Goal: Communication & Community: Share content

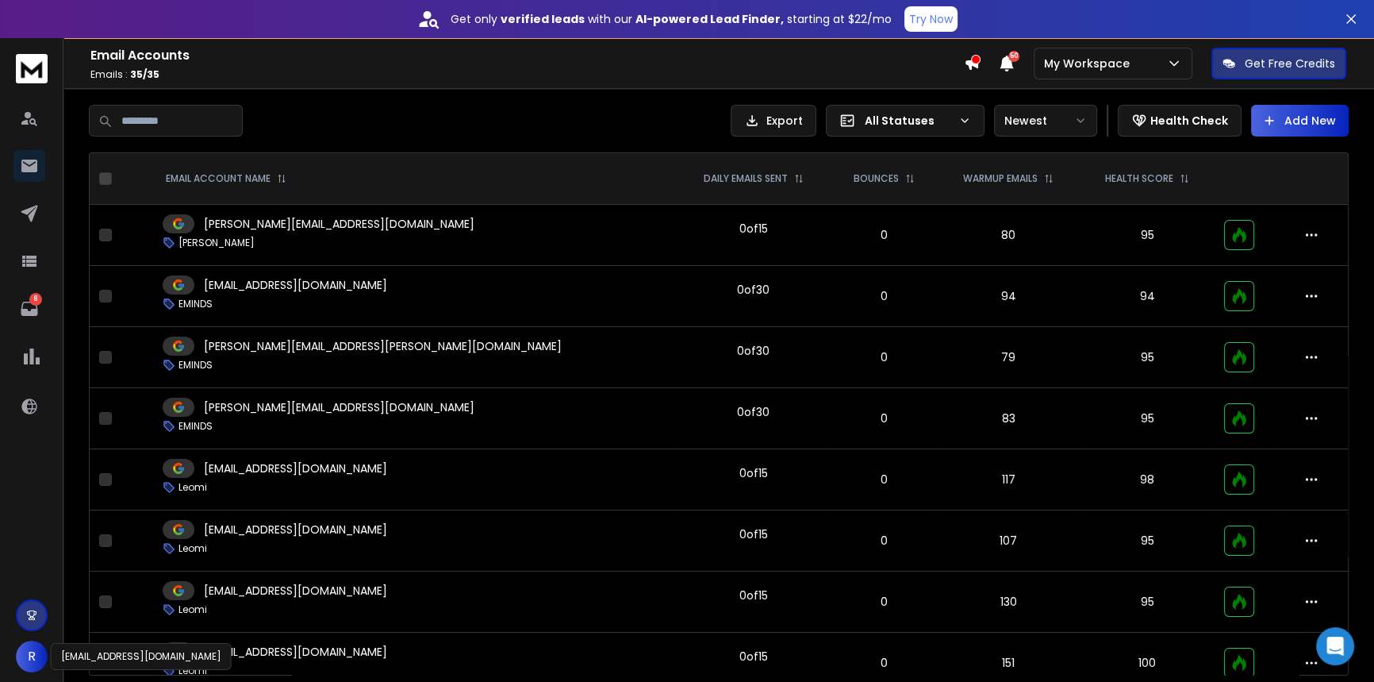
click at [29, 655] on span "R" at bounding box center [32, 656] width 32 height 32
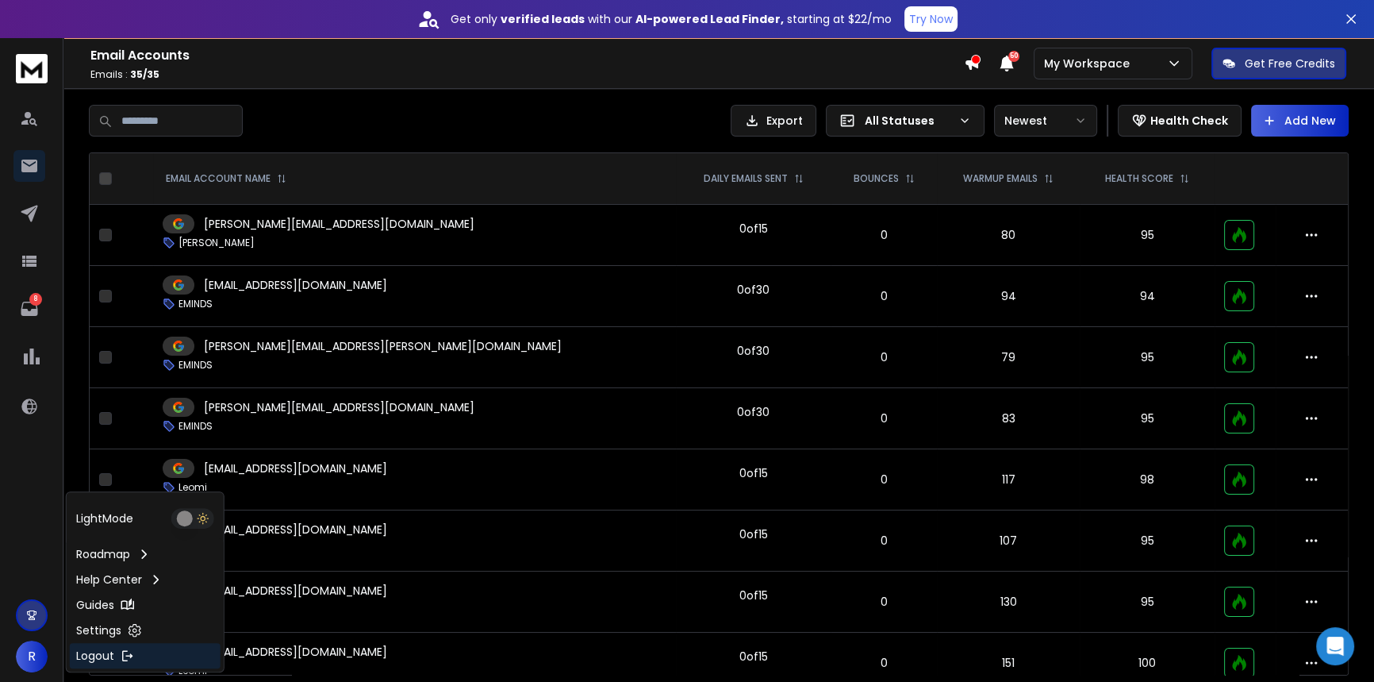
click at [79, 652] on p "Logout" at bounding box center [95, 656] width 38 height 16
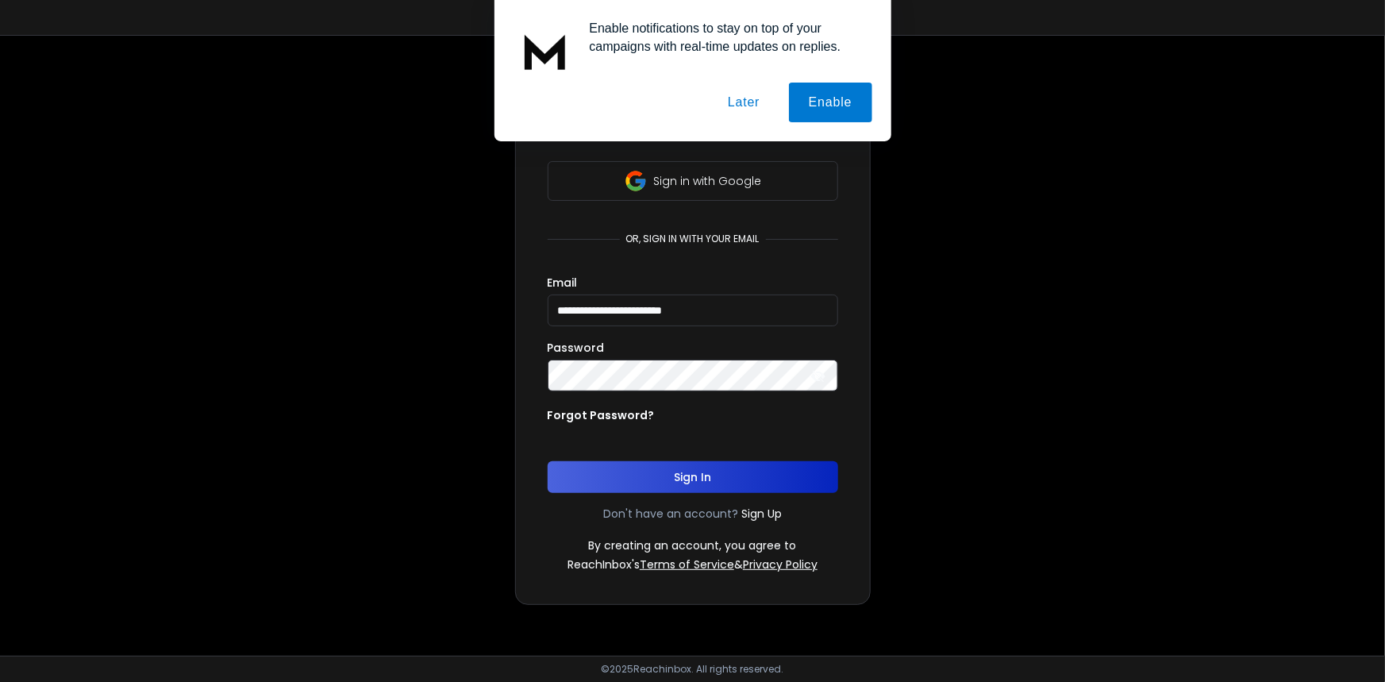
click at [660, 312] on input "**********" at bounding box center [693, 310] width 290 height 32
type input "**********"
click at [647, 487] on button "Sign In" at bounding box center [693, 477] width 290 height 32
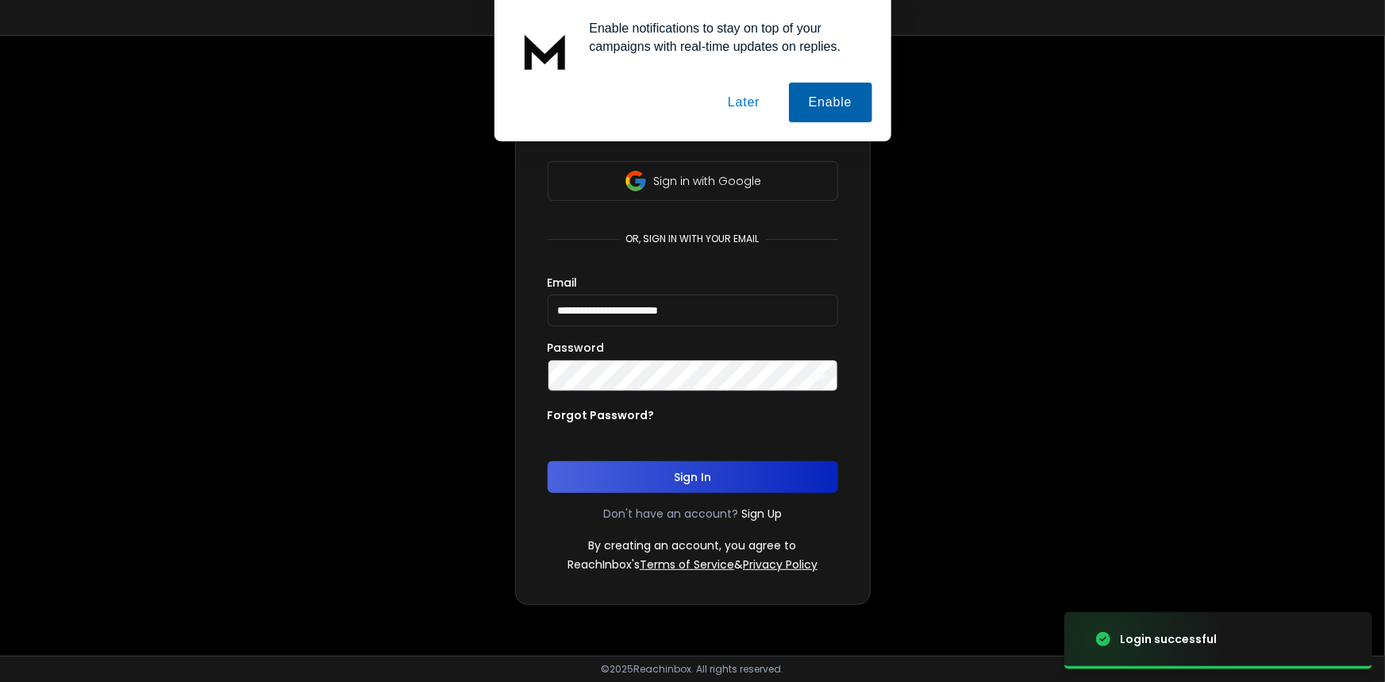
click at [826, 110] on button "Enable" at bounding box center [830, 103] width 83 height 40
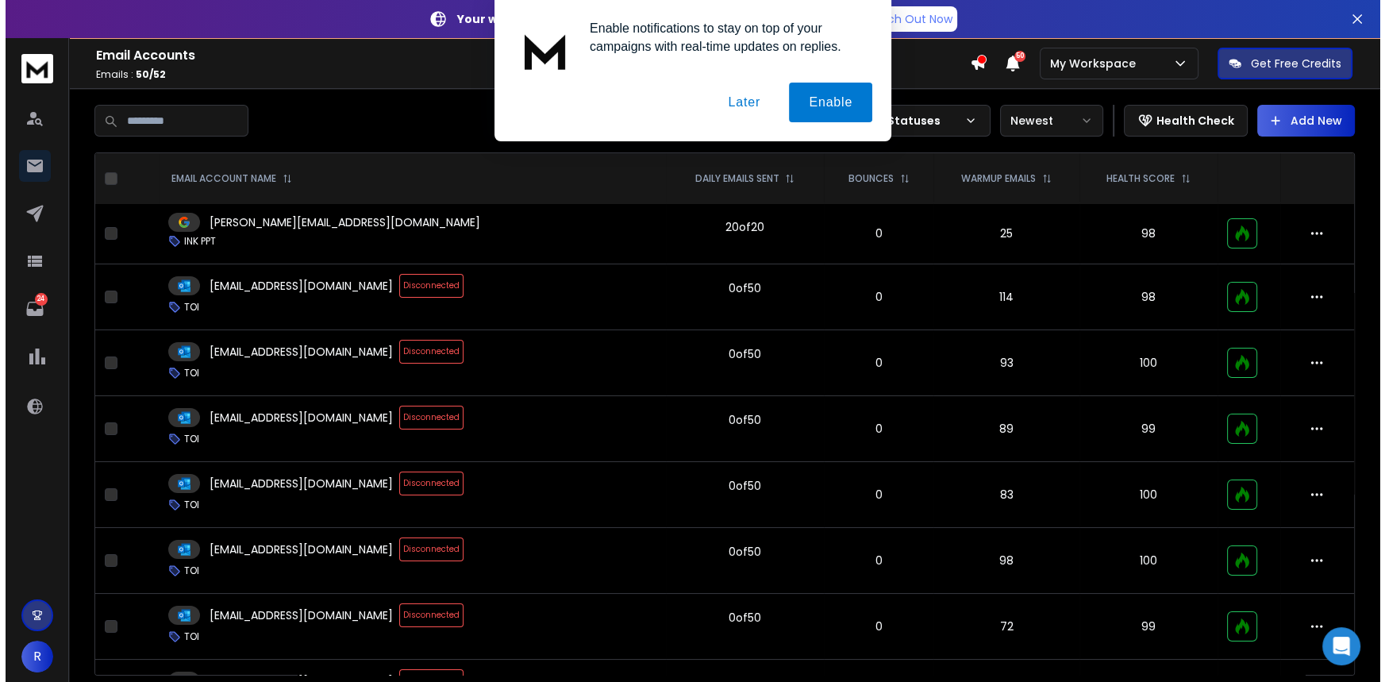
scroll to position [144, 0]
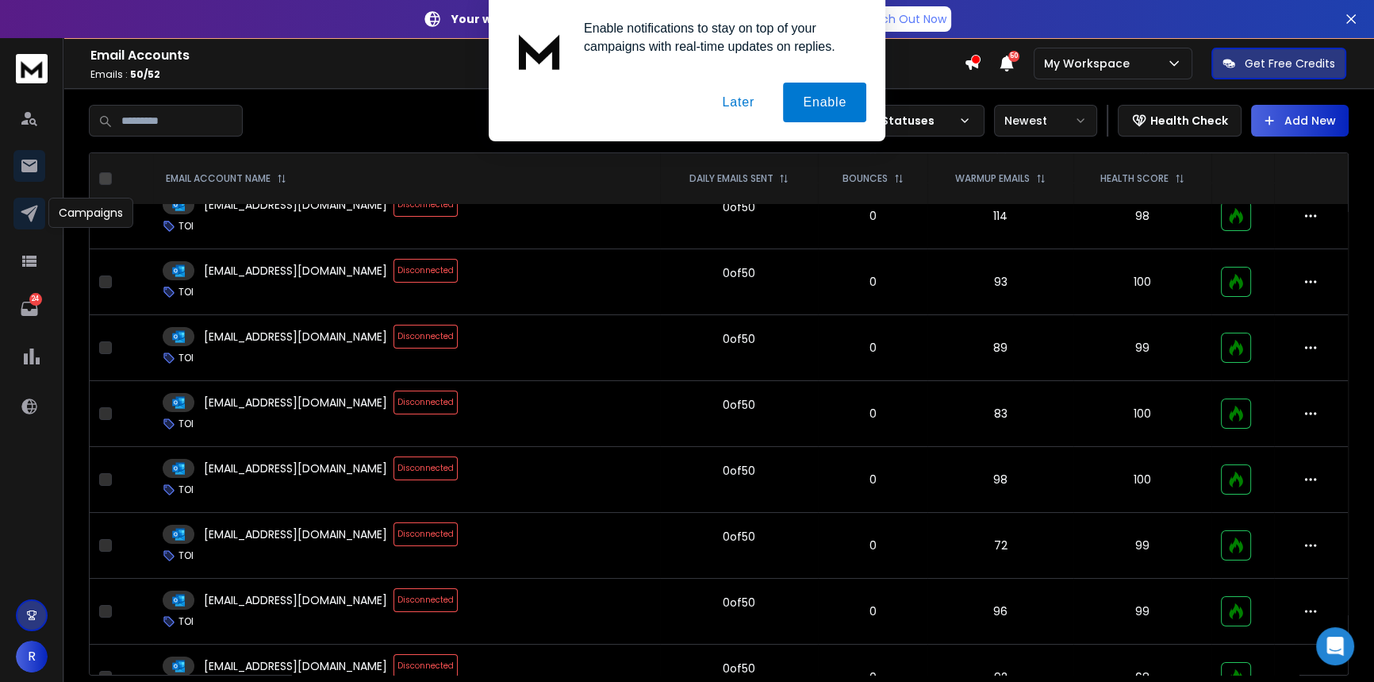
click at [25, 210] on icon at bounding box center [29, 213] width 17 height 17
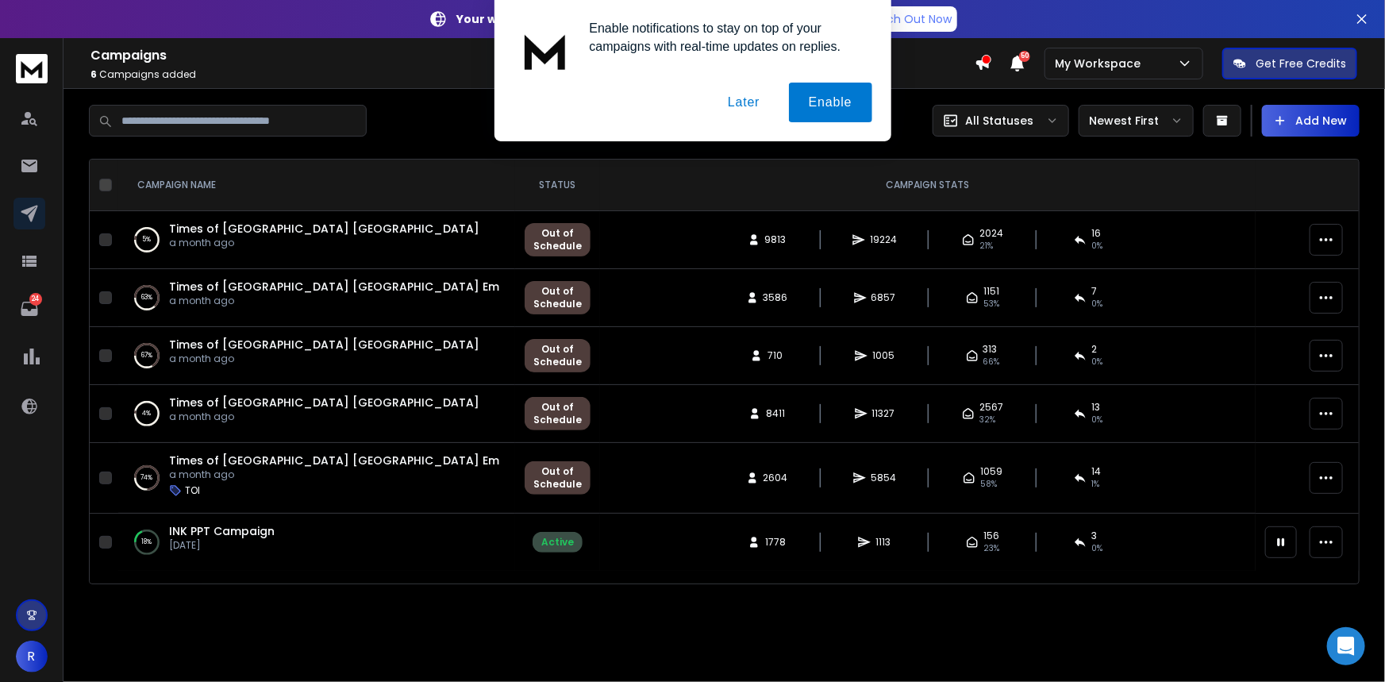
click at [103, 236] on button "button" at bounding box center [105, 239] width 13 height 13
click at [102, 298] on button "button" at bounding box center [105, 297] width 13 height 13
click at [108, 359] on button "button" at bounding box center [105, 355] width 13 height 13
click at [104, 417] on button "button" at bounding box center [105, 413] width 13 height 13
click at [106, 486] on td at bounding box center [104, 478] width 29 height 71
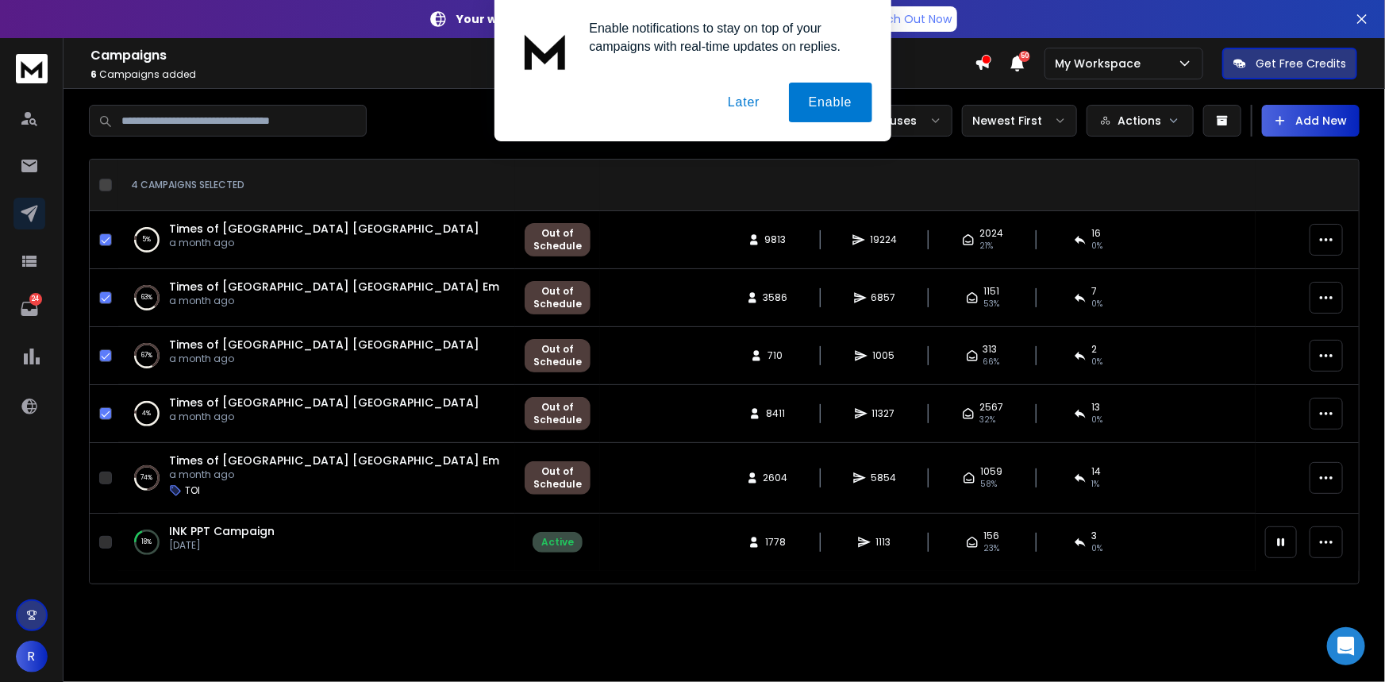
click at [106, 477] on button "button" at bounding box center [105, 477] width 13 height 13
click at [748, 104] on button "Later" at bounding box center [743, 103] width 71 height 40
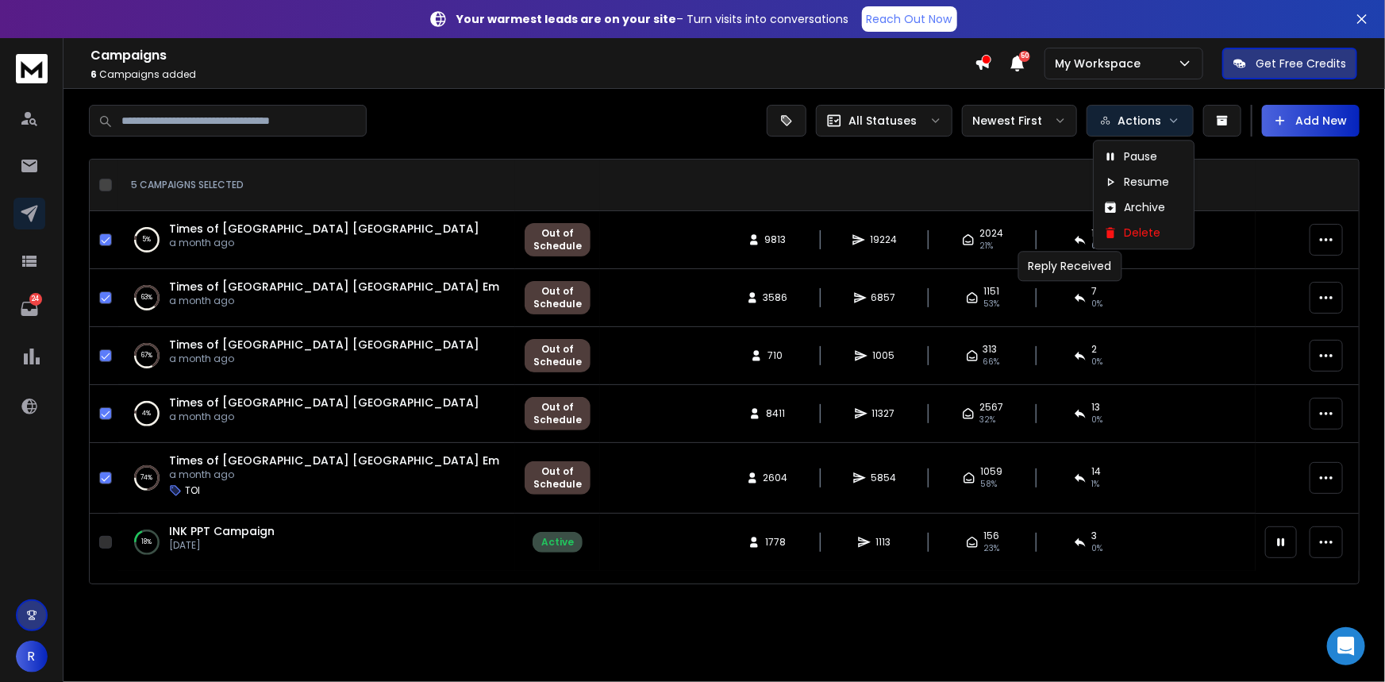
click at [1179, 118] on icon "button" at bounding box center [1173, 120] width 13 height 13
click at [1143, 207] on p "Archive" at bounding box center [1144, 207] width 41 height 16
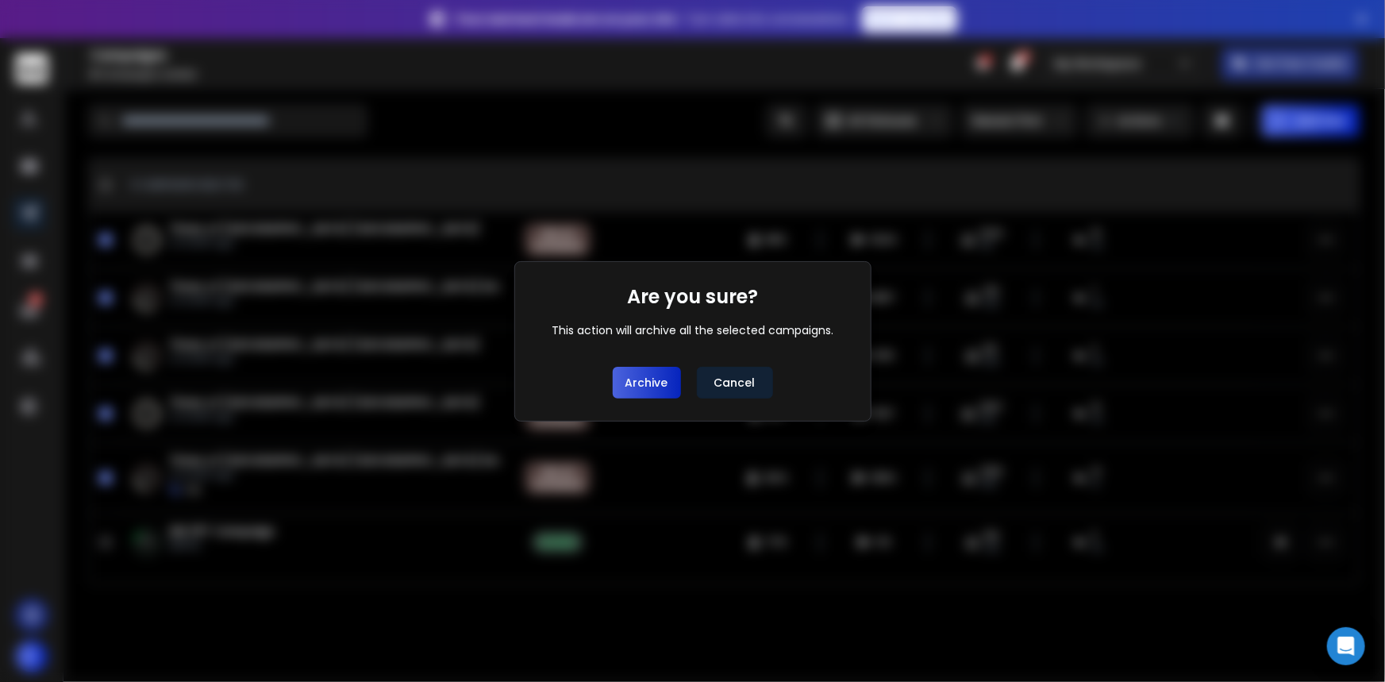
click at [655, 379] on p "archive" at bounding box center [646, 383] width 43 height 16
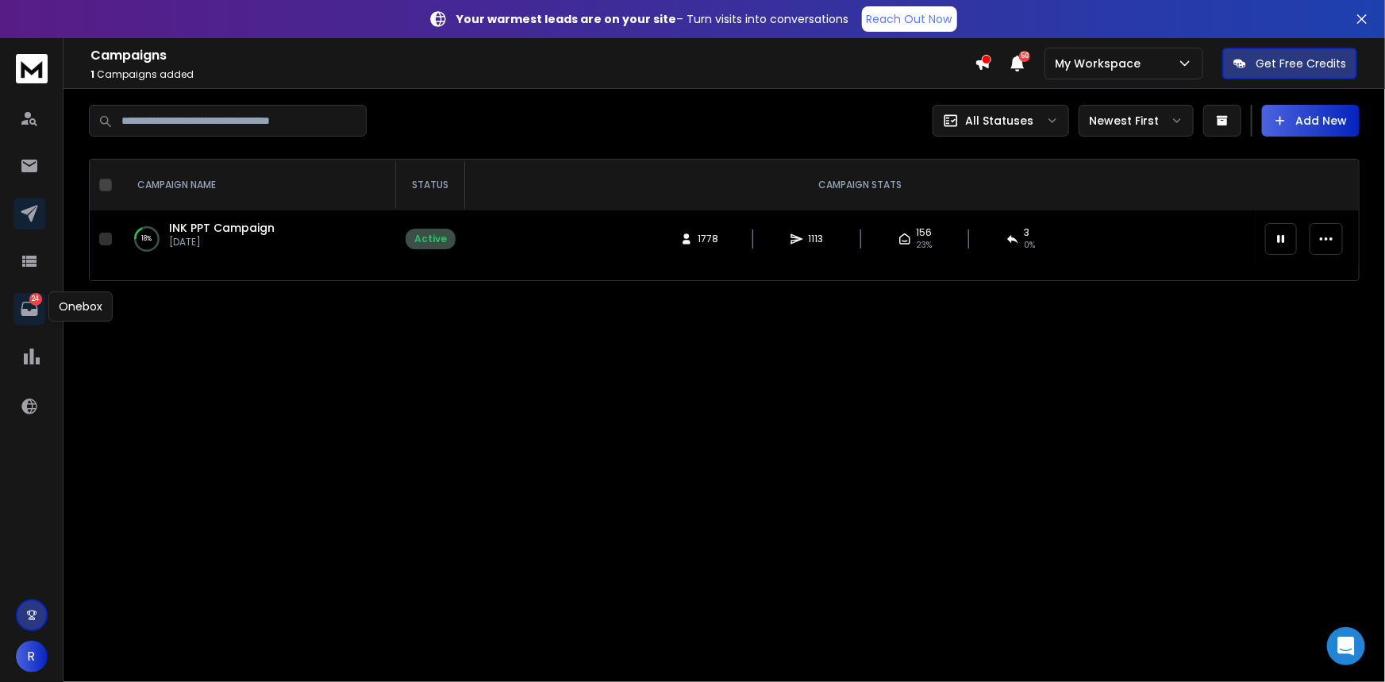
click at [40, 307] on link "24" at bounding box center [29, 309] width 32 height 32
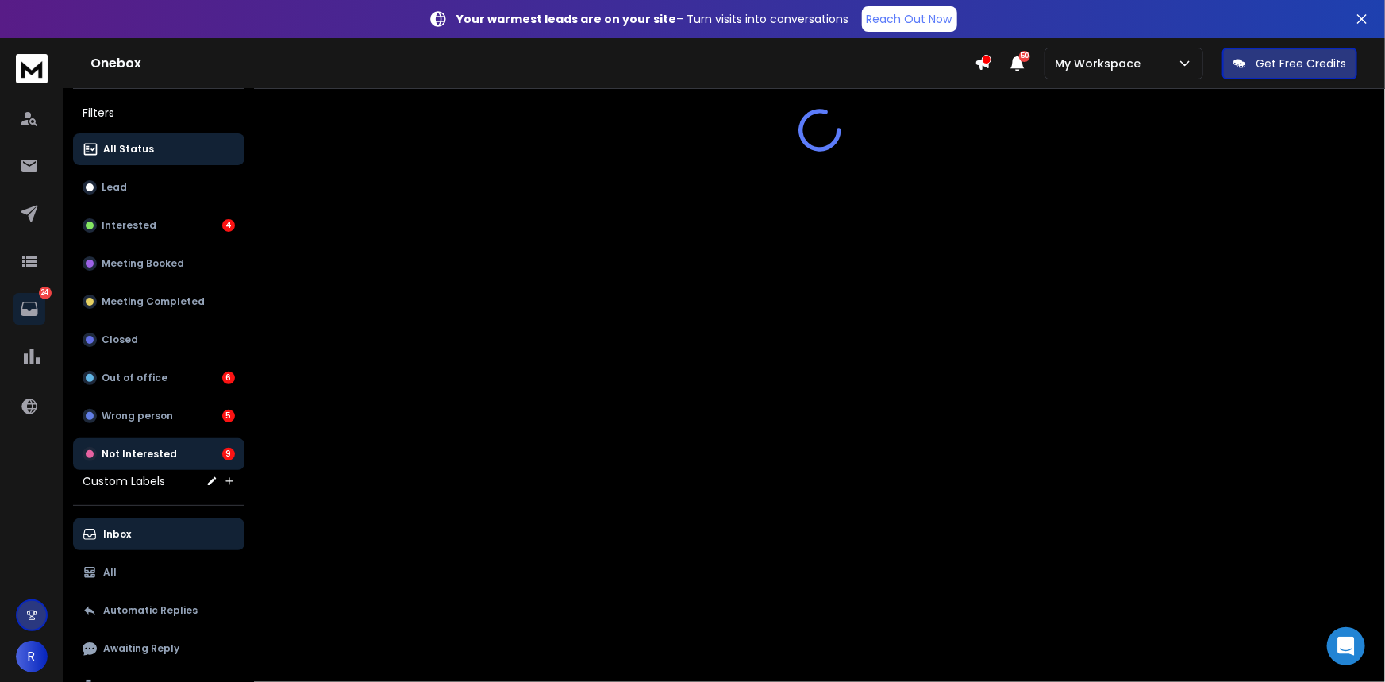
scroll to position [229, 0]
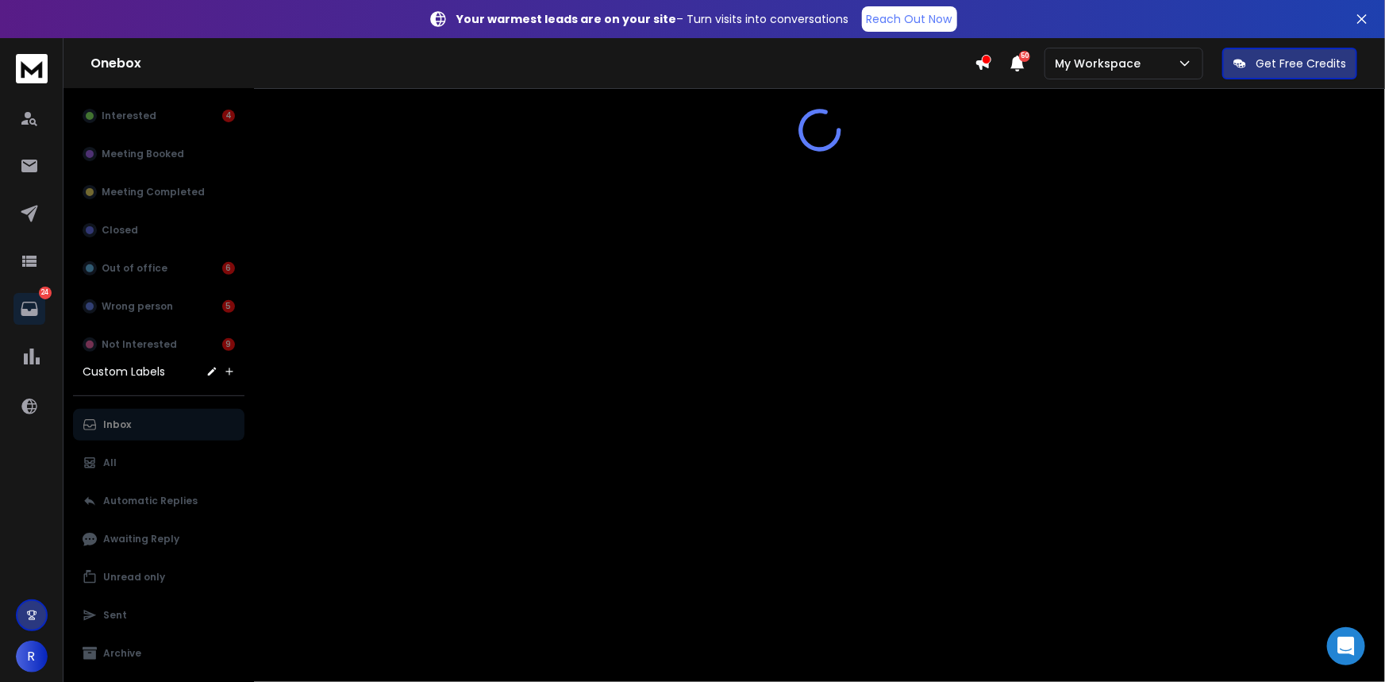
click at [143, 459] on div "Inbox All Automatic Replies Awaiting Reply Unread only Sent Archive" at bounding box center [158, 558] width 171 height 298
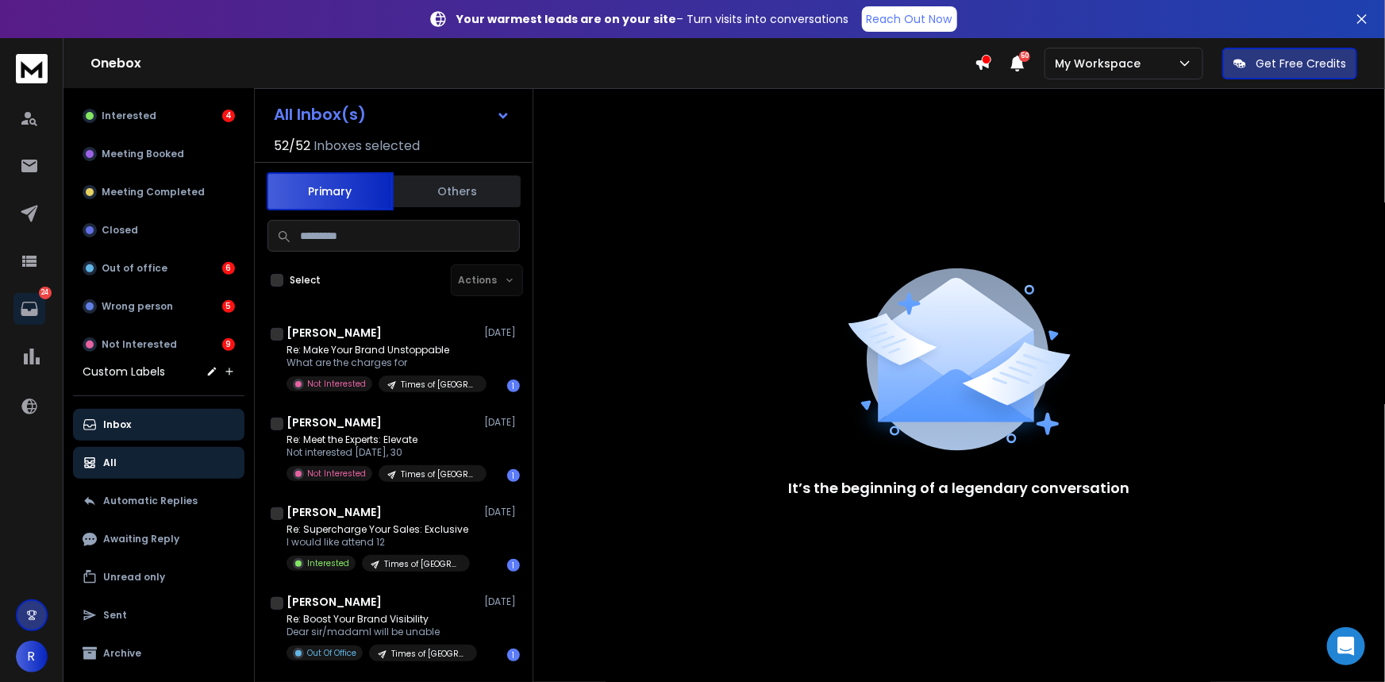
click at [143, 452] on button "All" at bounding box center [158, 463] width 171 height 32
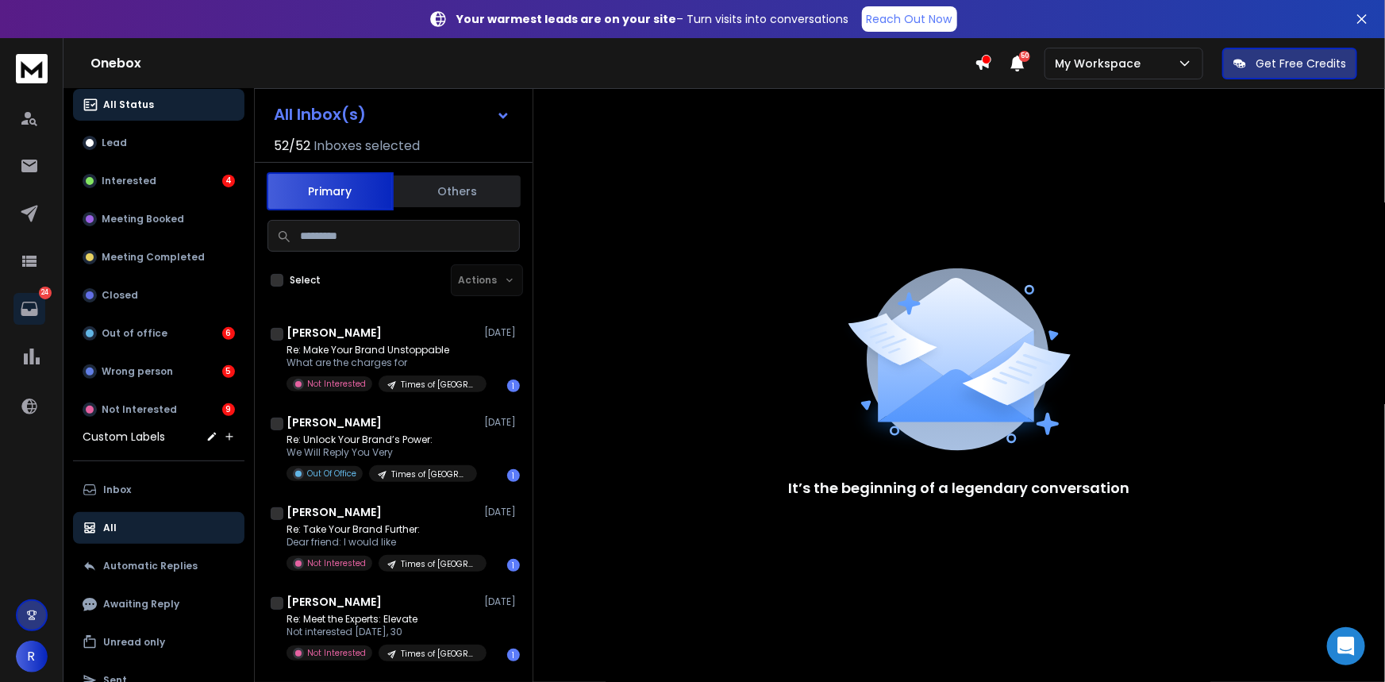
scroll to position [84, 0]
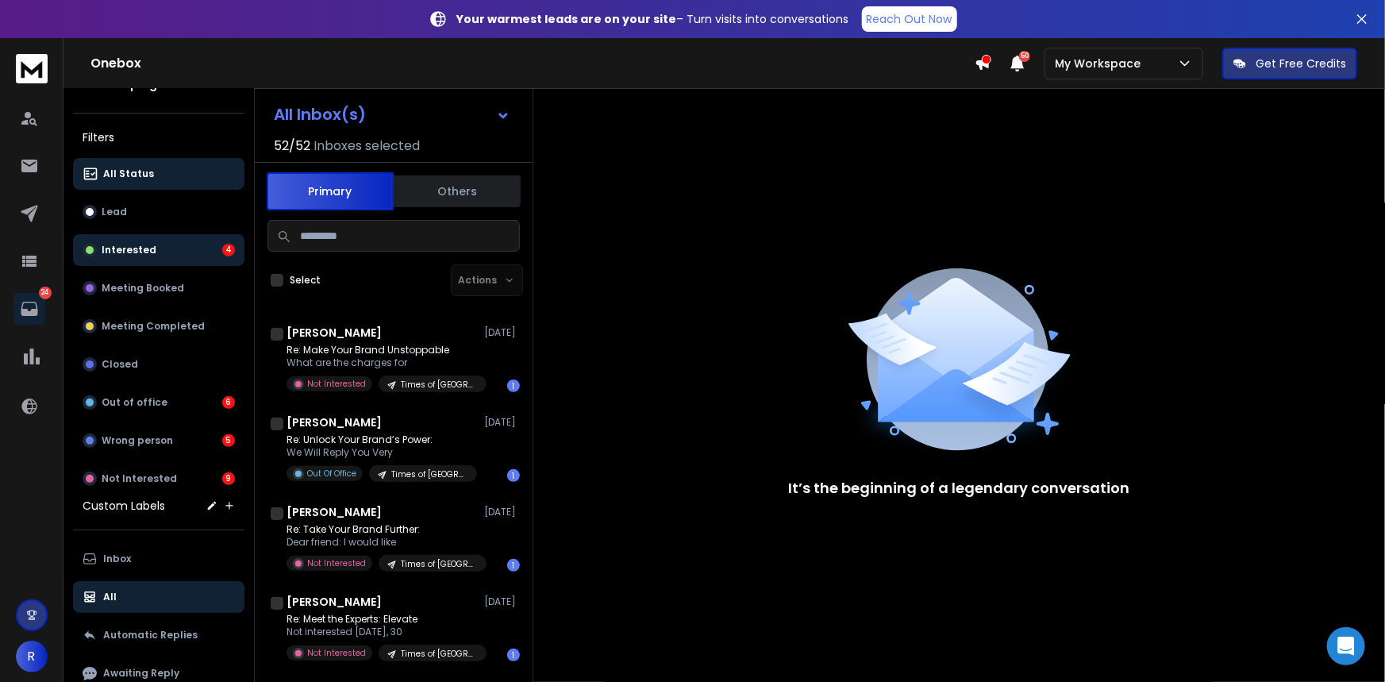
click at [152, 252] on button "Interested 4" at bounding box center [158, 250] width 171 height 32
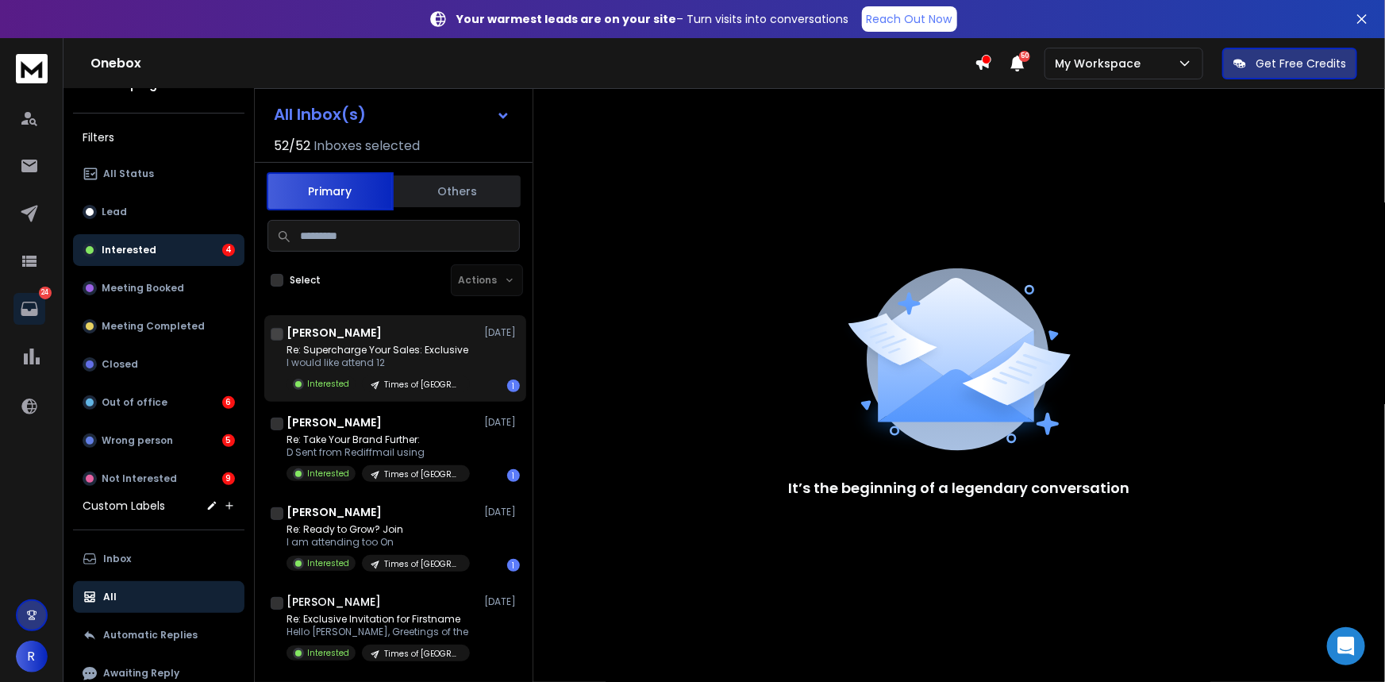
click at [402, 353] on p "Re: Supercharge Your Sales: Exclusive" at bounding box center [377, 350] width 183 height 13
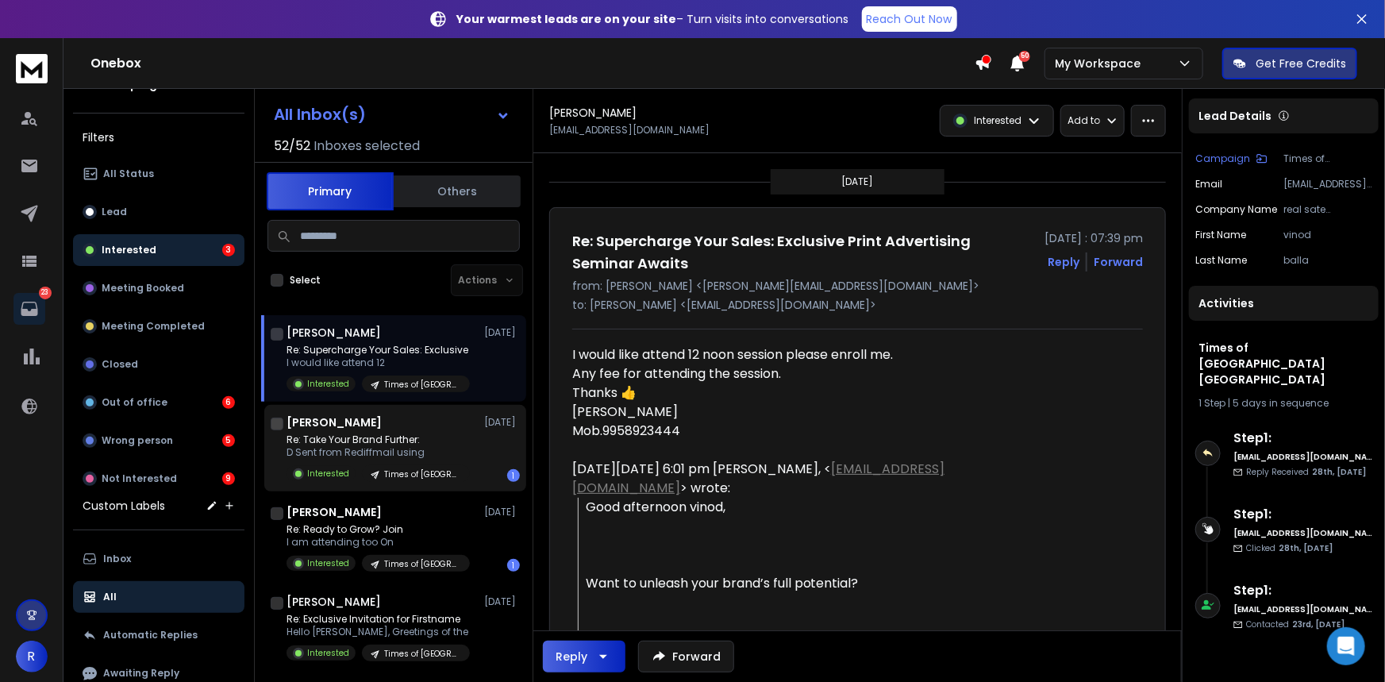
click at [425, 433] on p "Re: Take Your Brand Further:" at bounding box center [377, 439] width 183 height 13
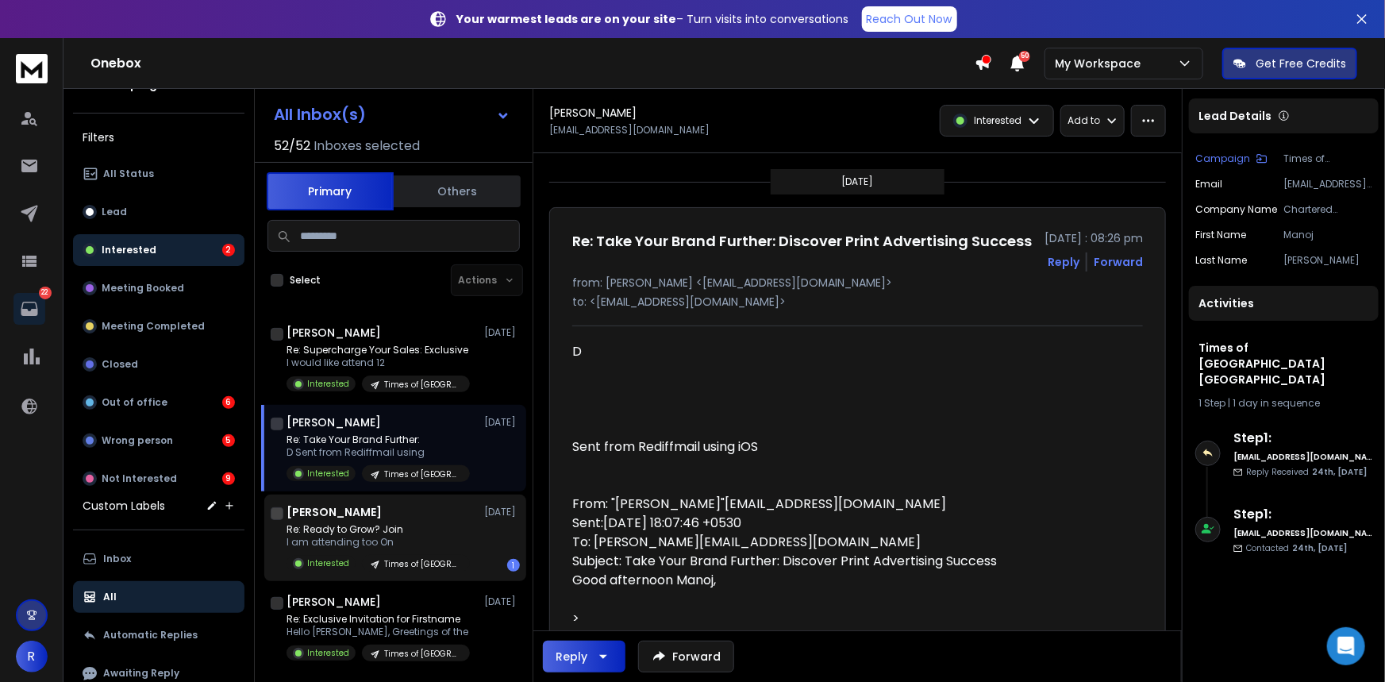
click at [394, 536] on p "I am attending too On" at bounding box center [377, 542] width 183 height 13
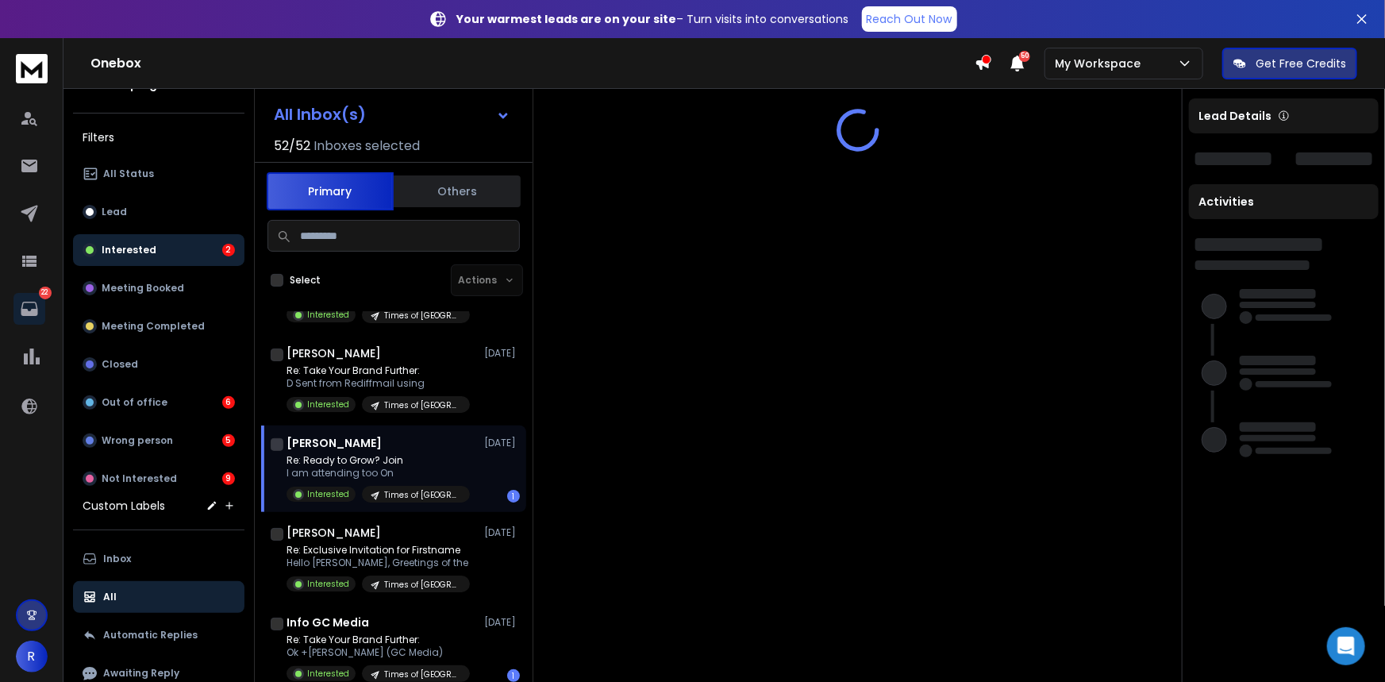
scroll to position [144, 0]
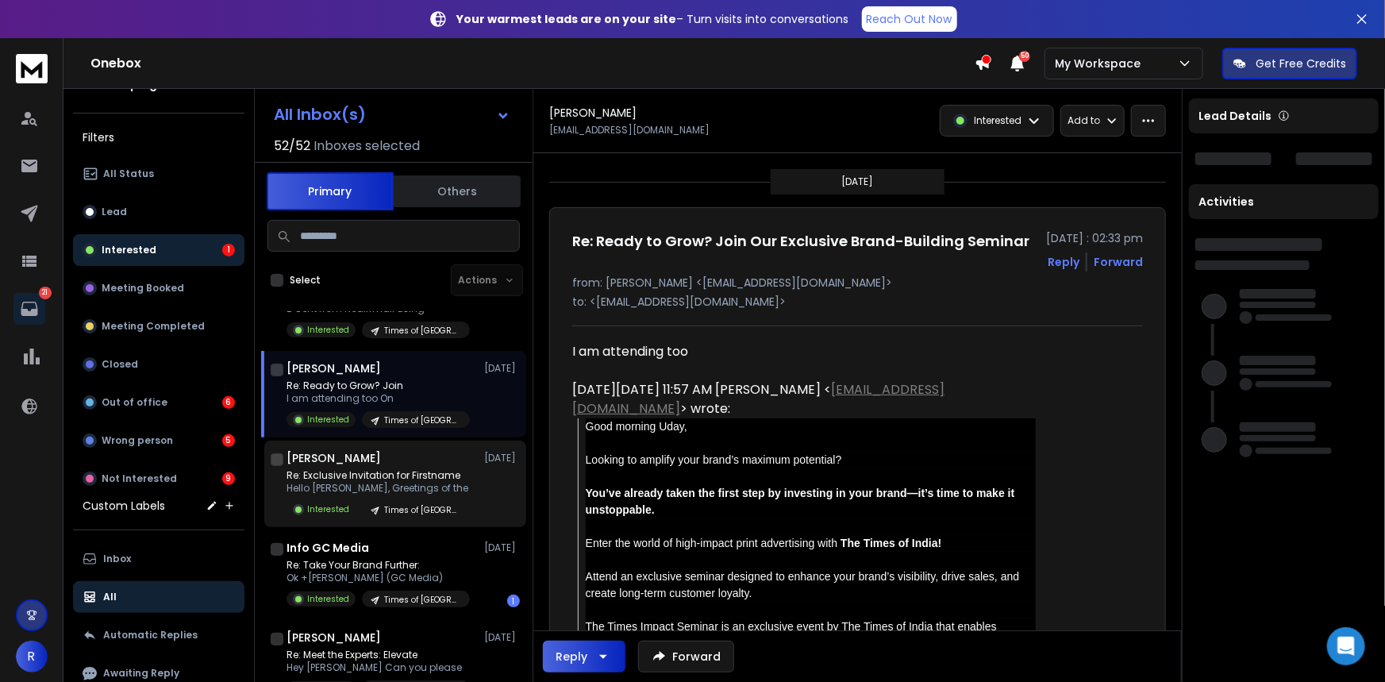
click at [415, 466] on div "Siddhesh Dabholkar 22 Jul Re: Exclusive Invitation for Firstname Hello Neha, Gr…" at bounding box center [402, 483] width 233 height 67
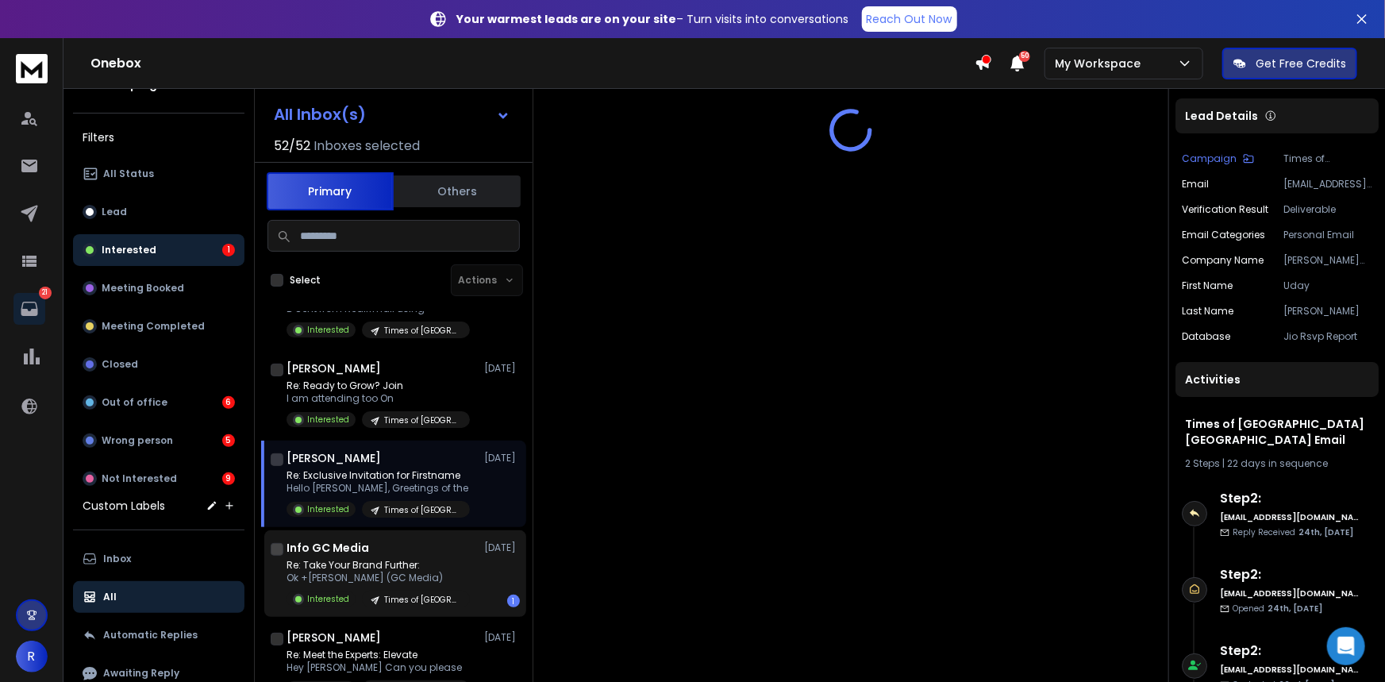
click at [417, 563] on p "Re: Take Your Brand Further:" at bounding box center [377, 565] width 183 height 13
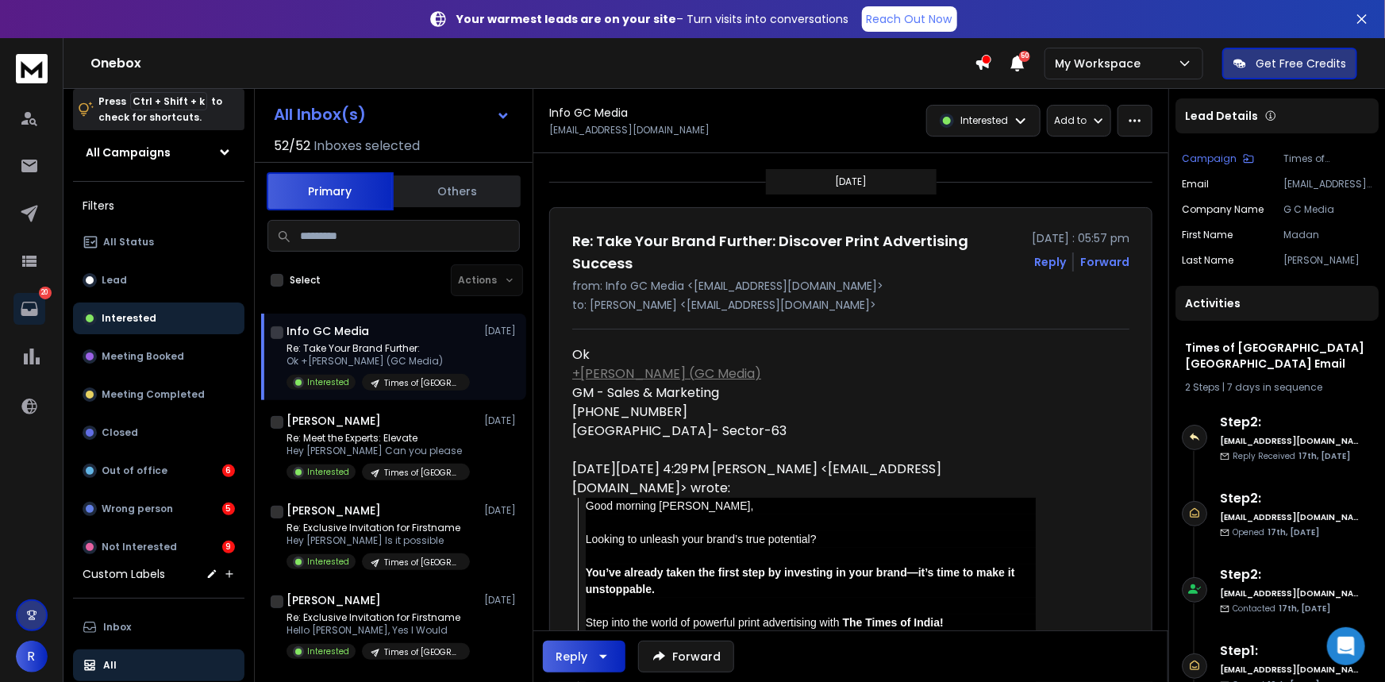
scroll to position [0, 0]
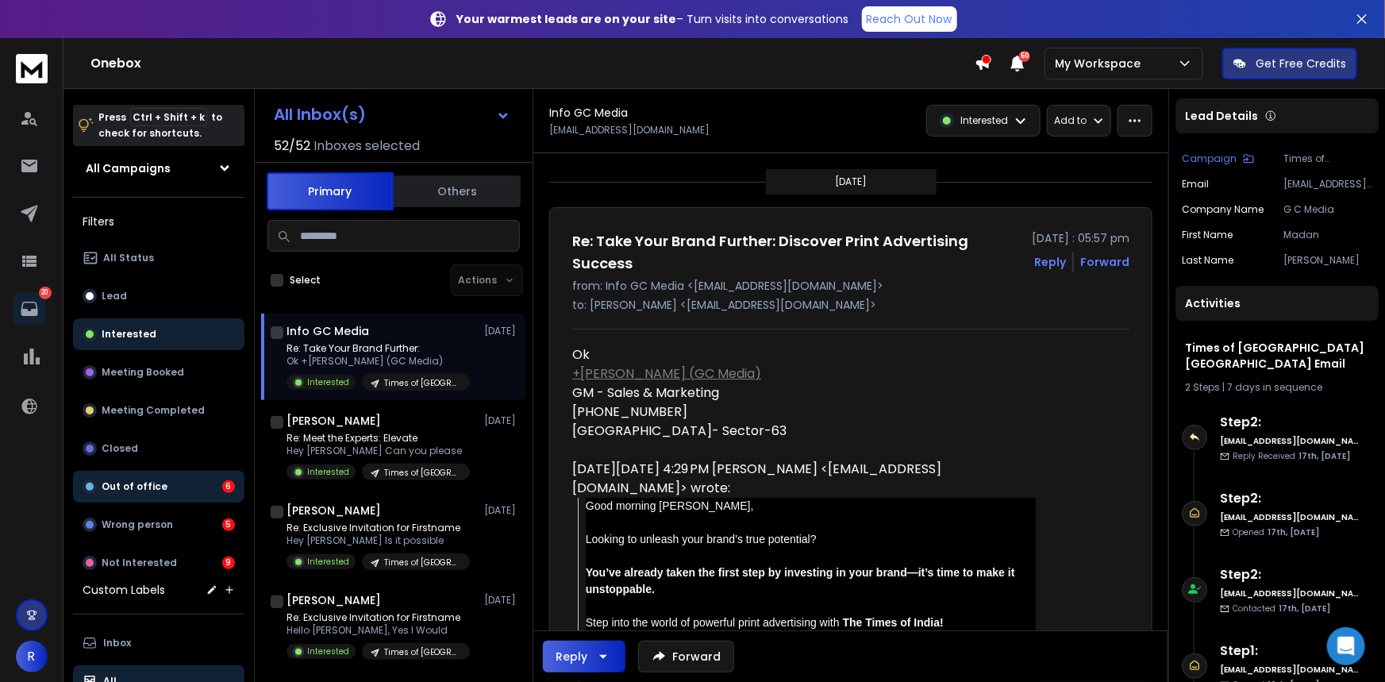
click at [171, 498] on button "Out of office 6" at bounding box center [158, 487] width 171 height 32
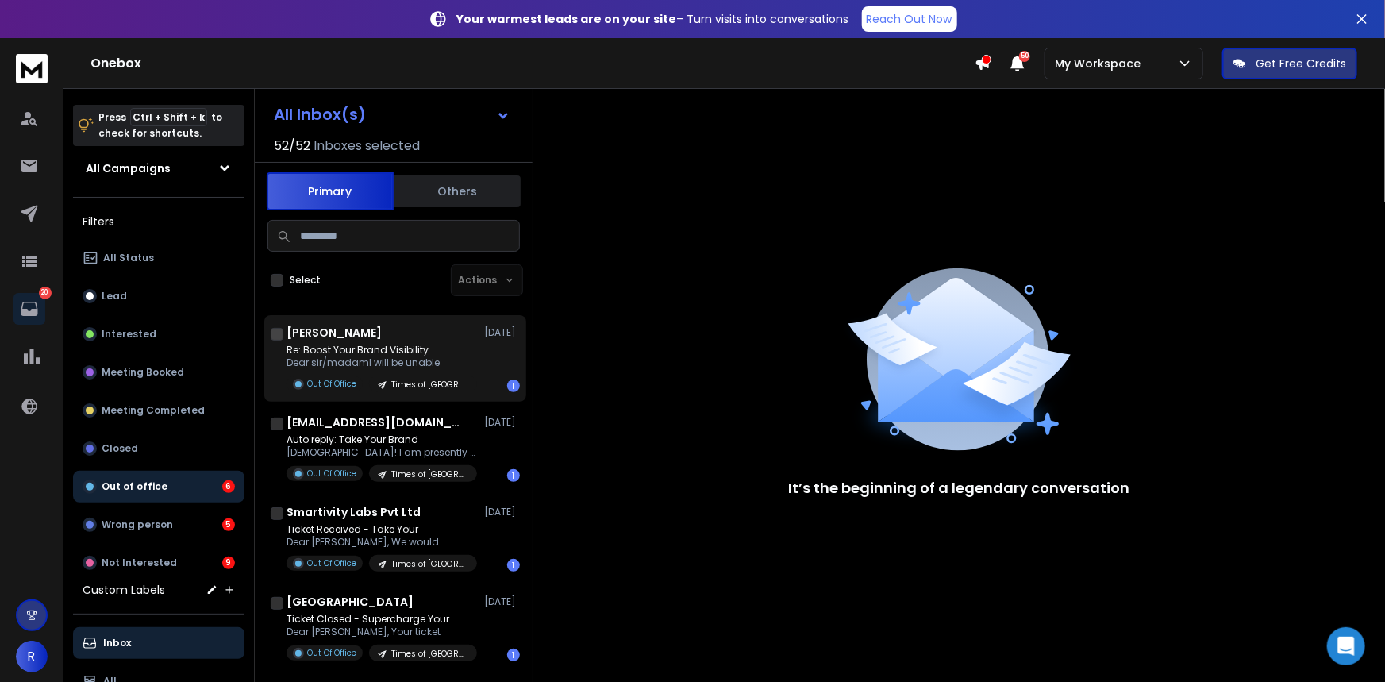
click at [393, 360] on div "RAVINDER SHASTRI 25 Jul Re: Boost Your Brand Visibility Dear sir/madamI will be…" at bounding box center [394, 564] width 278 height 505
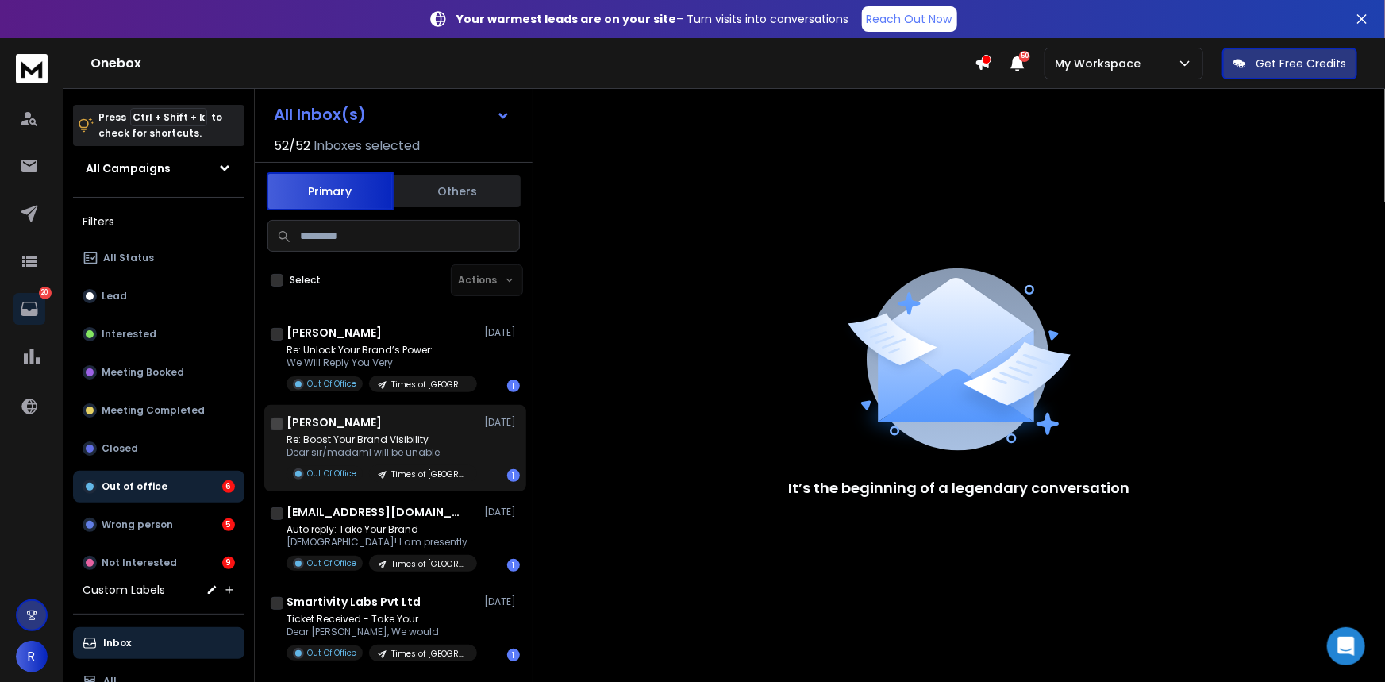
click at [395, 434] on p "Re: Boost Your Brand Visibility" at bounding box center [381, 439] width 190 height 13
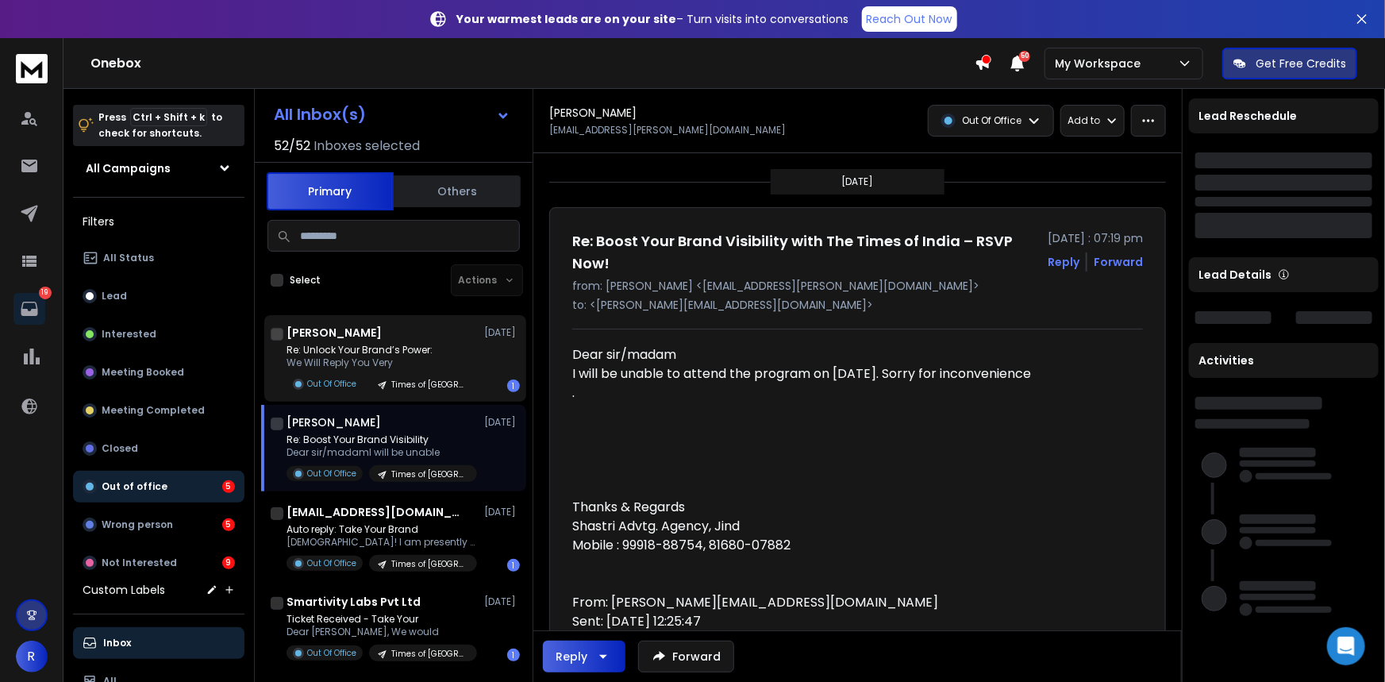
click at [413, 333] on div "VIVEK GANDHI 31 Jul" at bounding box center [402, 333] width 233 height 16
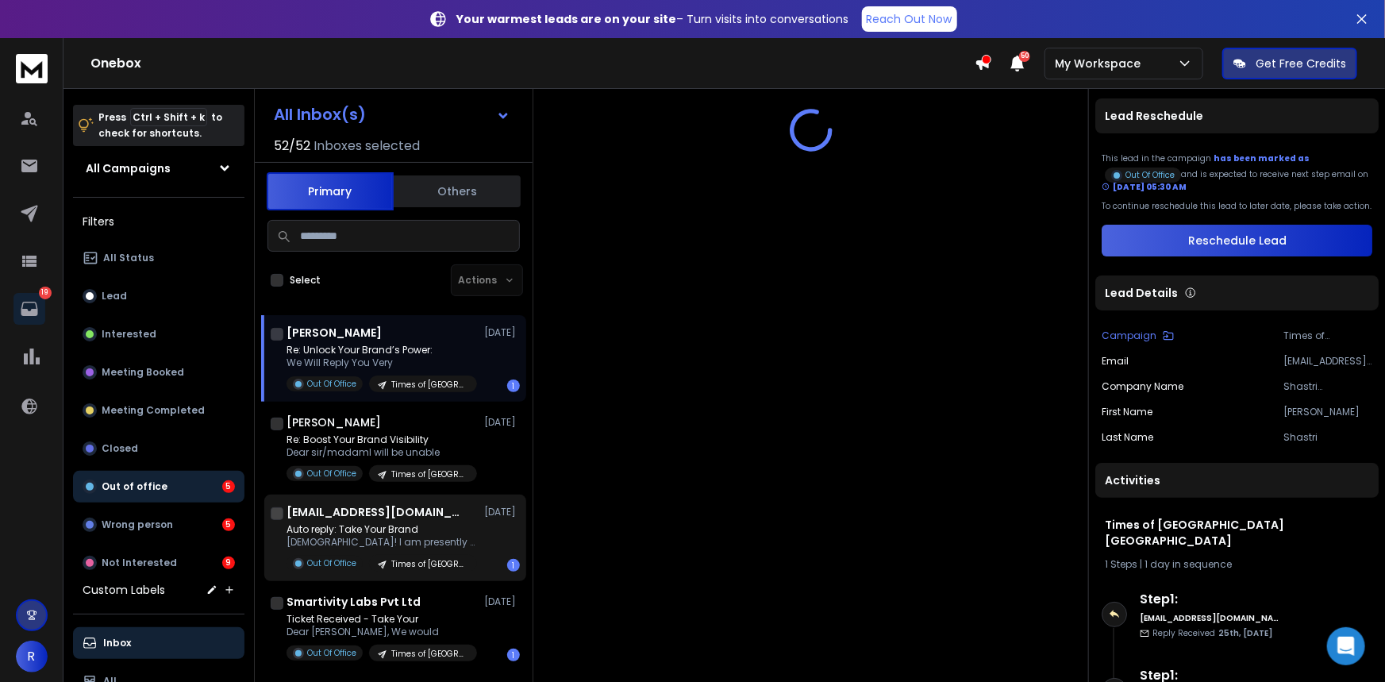
click at [421, 513] on h1 "sanjeev.goyal@icloud.com" at bounding box center [373, 512] width 175 height 16
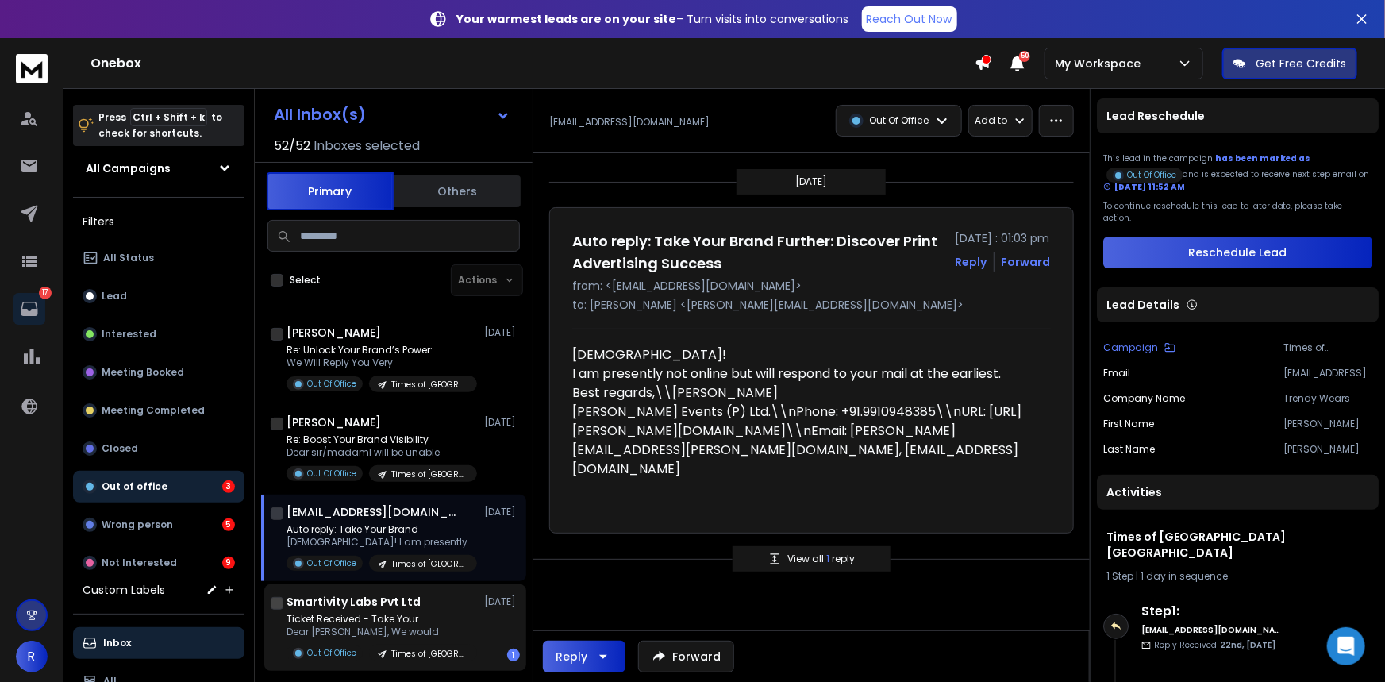
click at [398, 627] on p "Dear Priya Sharma, We would" at bounding box center [381, 631] width 190 height 13
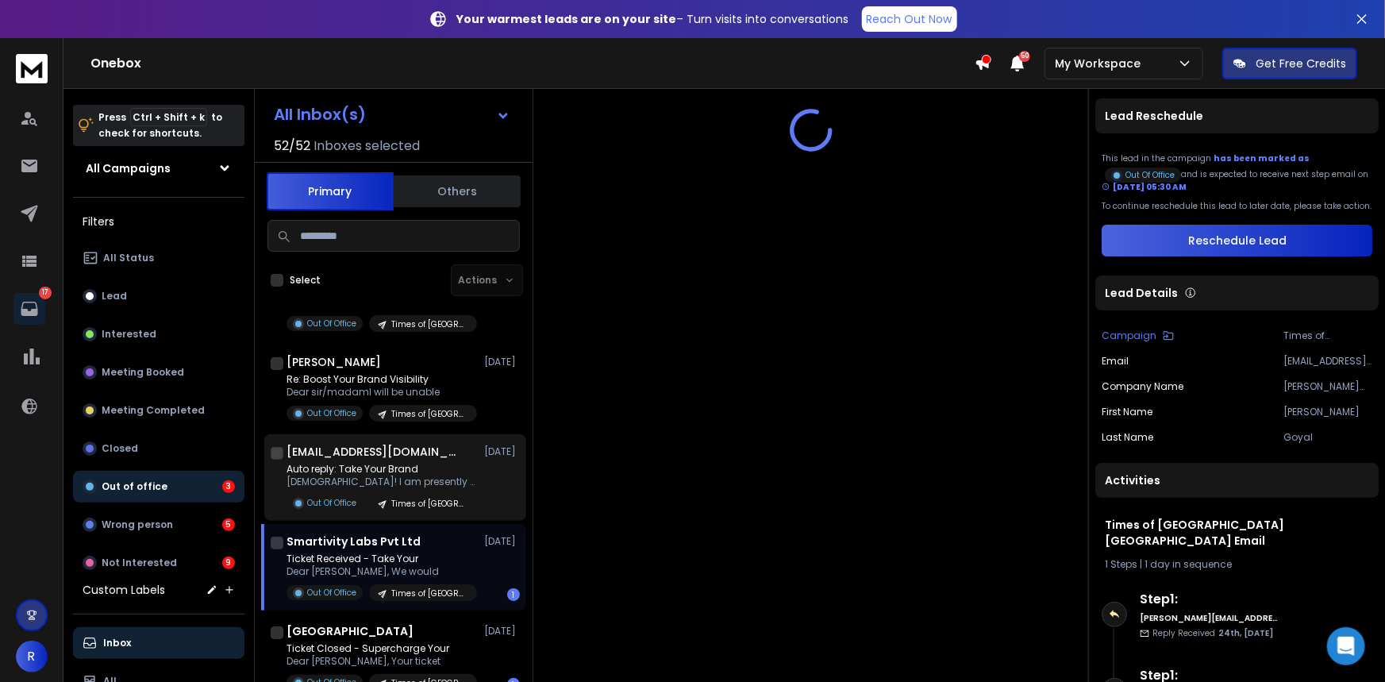
scroll to position [144, 0]
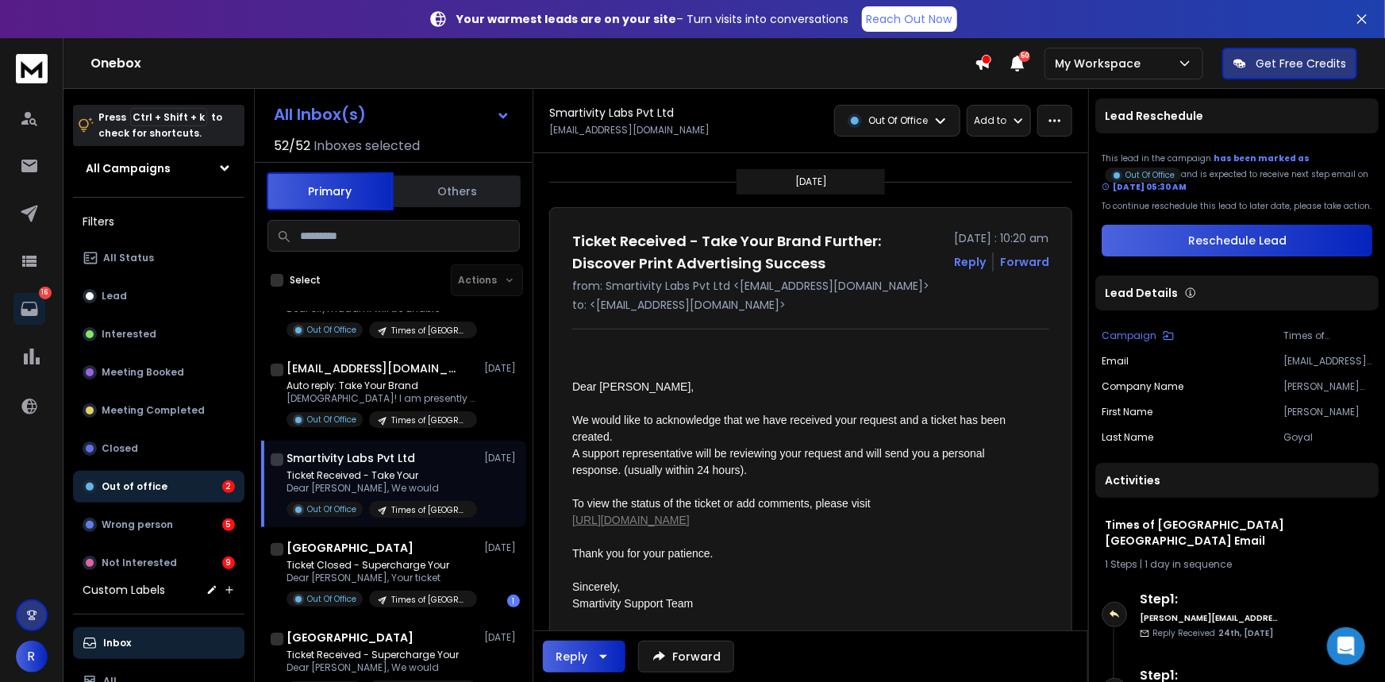
click at [448, 473] on p "Ticket Received - Take Your" at bounding box center [381, 475] width 190 height 13
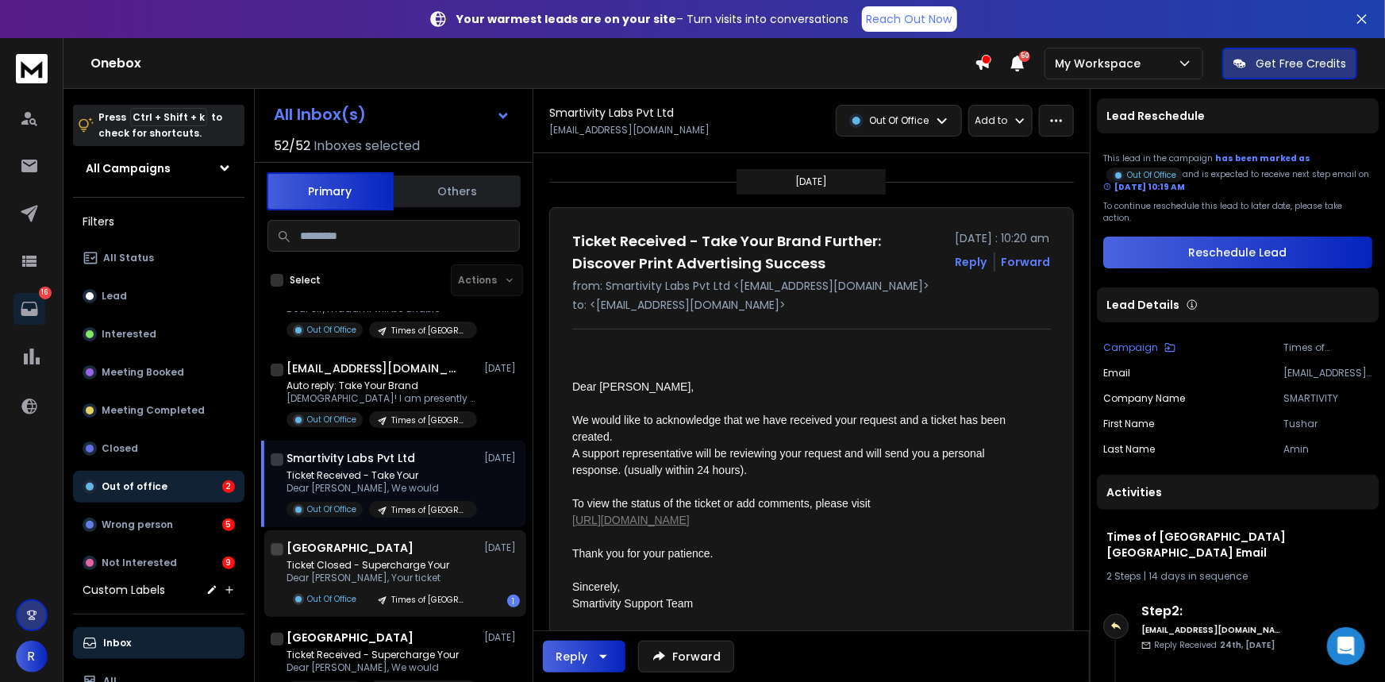
click at [443, 575] on p "Dear Sophia Rao, Your ticket" at bounding box center [381, 577] width 190 height 13
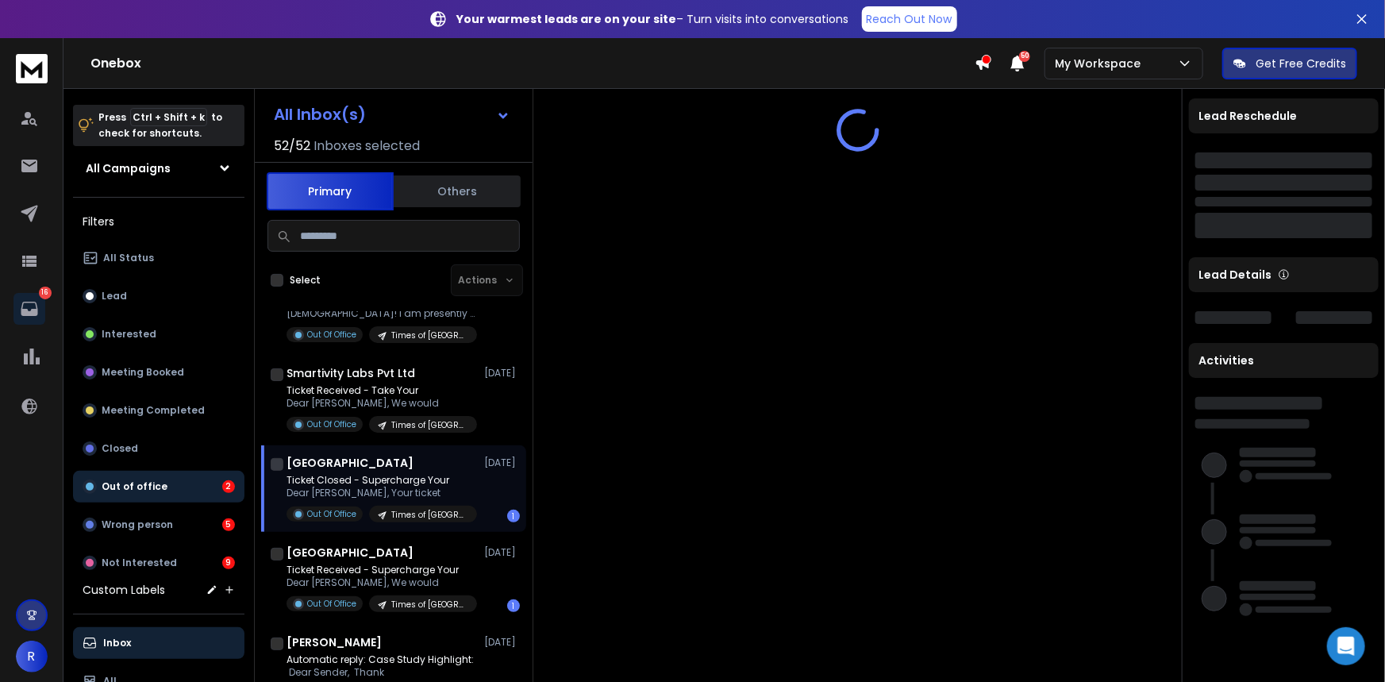
scroll to position [360, 0]
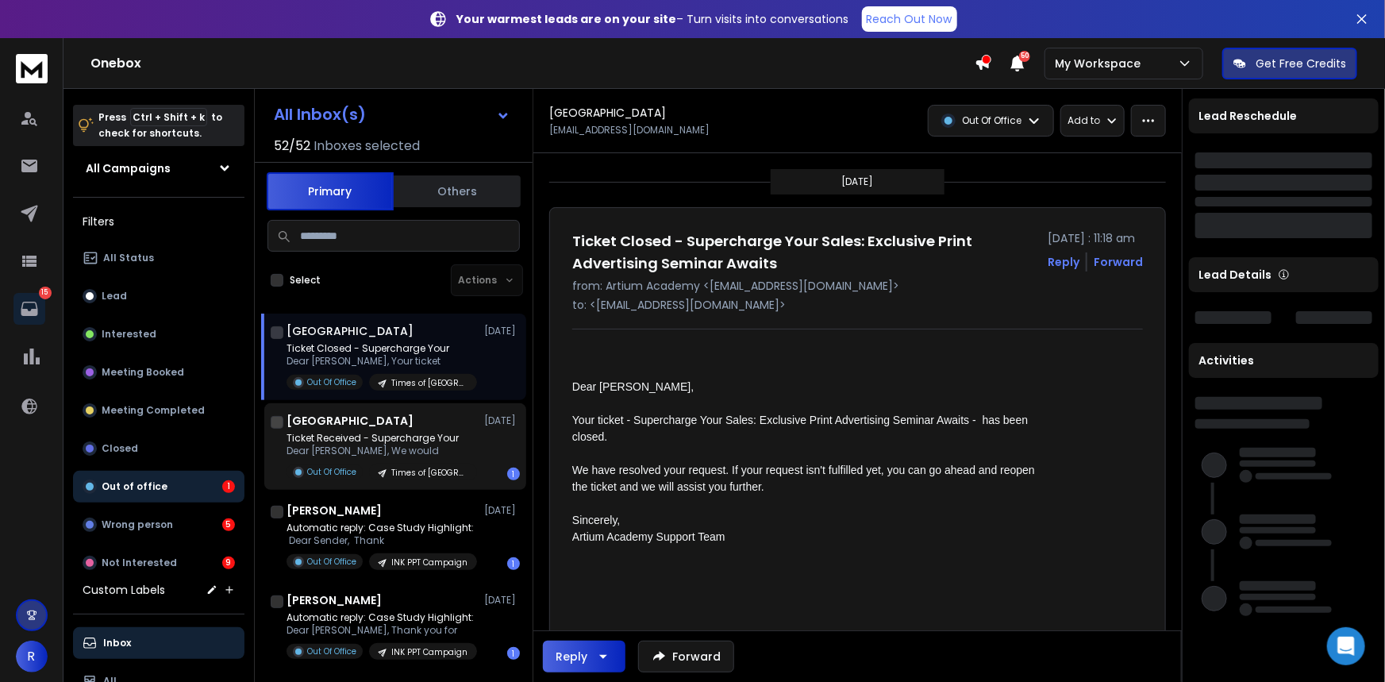
click at [452, 416] on div "Artium Academy 22 Jul" at bounding box center [402, 421] width 233 height 16
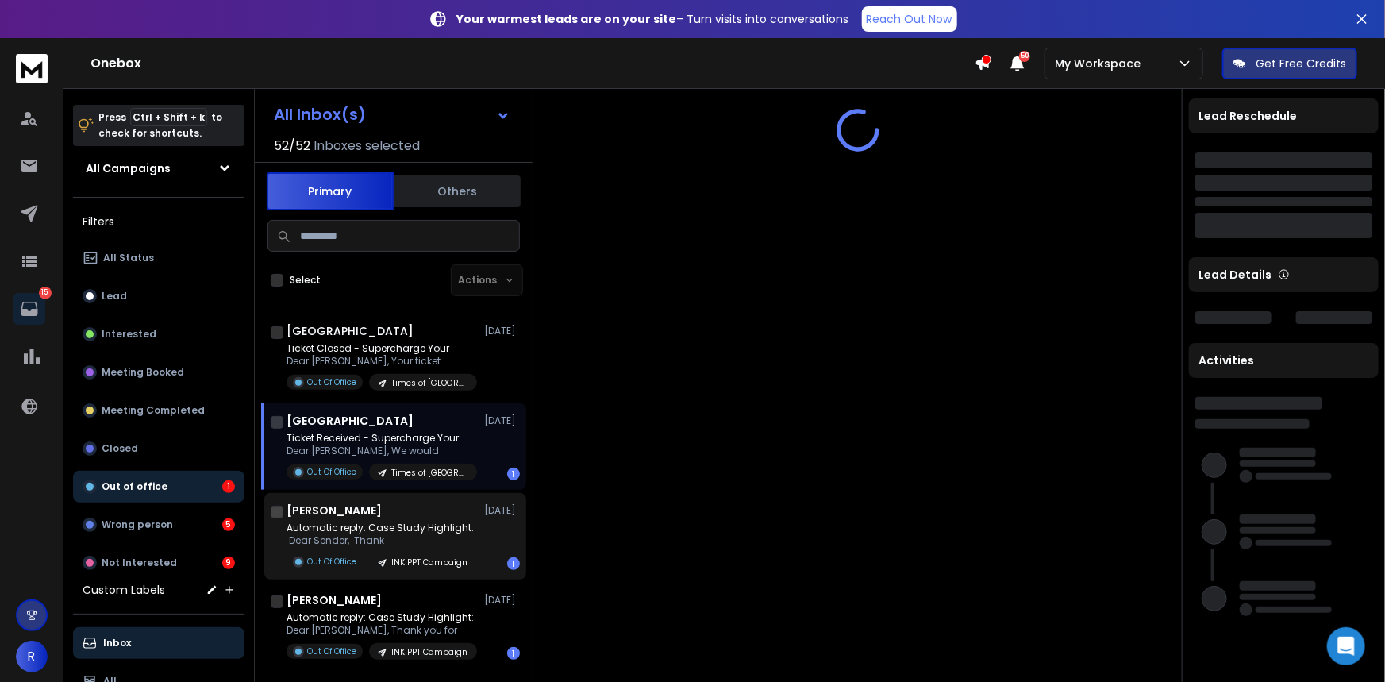
click at [435, 543] on p "﻿ ﻿﻿Dear Sender, ﻿ Thank" at bounding box center [381, 540] width 190 height 13
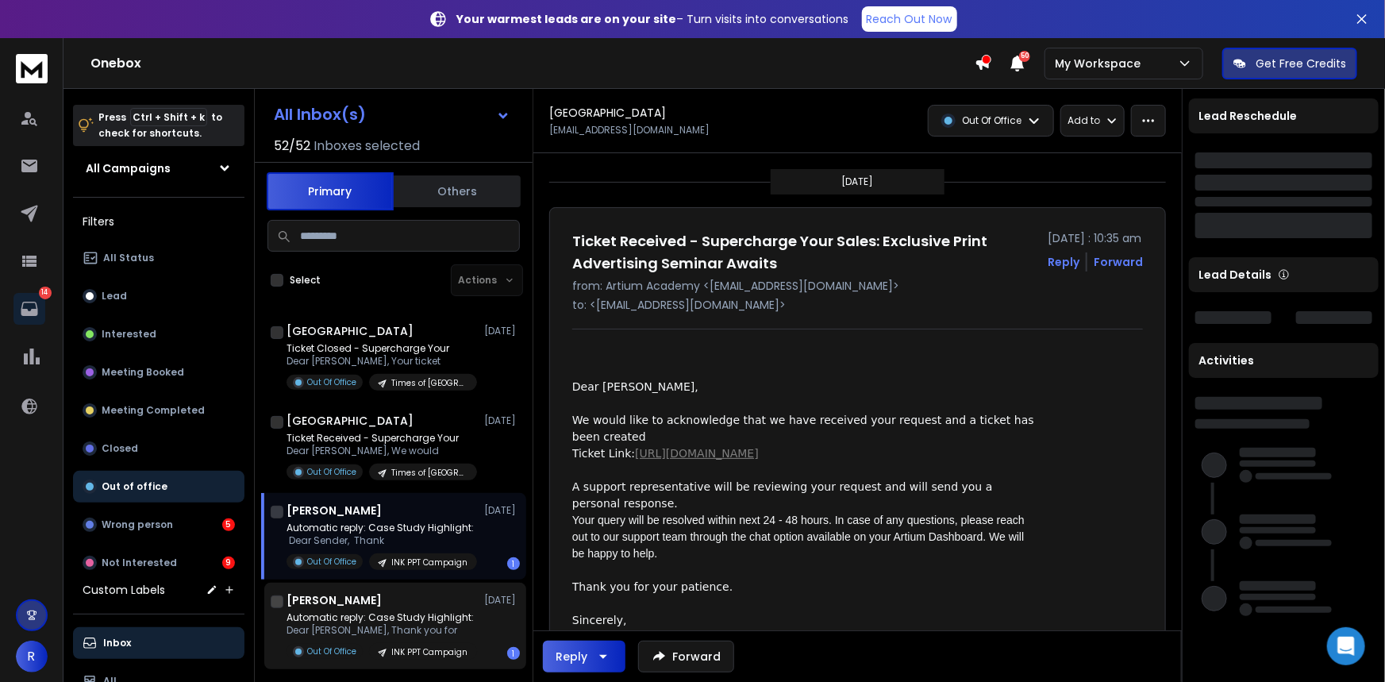
click at [433, 603] on div "Pavithra M 10 Jul" at bounding box center [402, 600] width 233 height 16
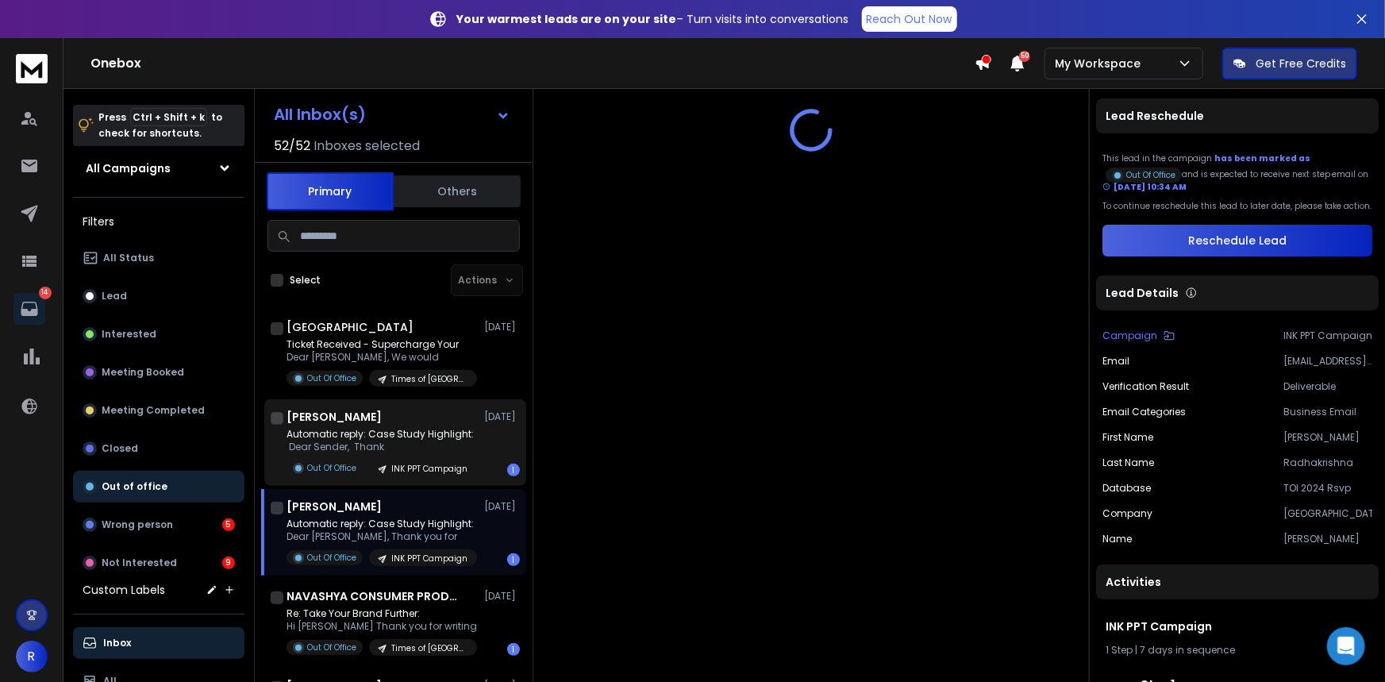
scroll to position [577, 0]
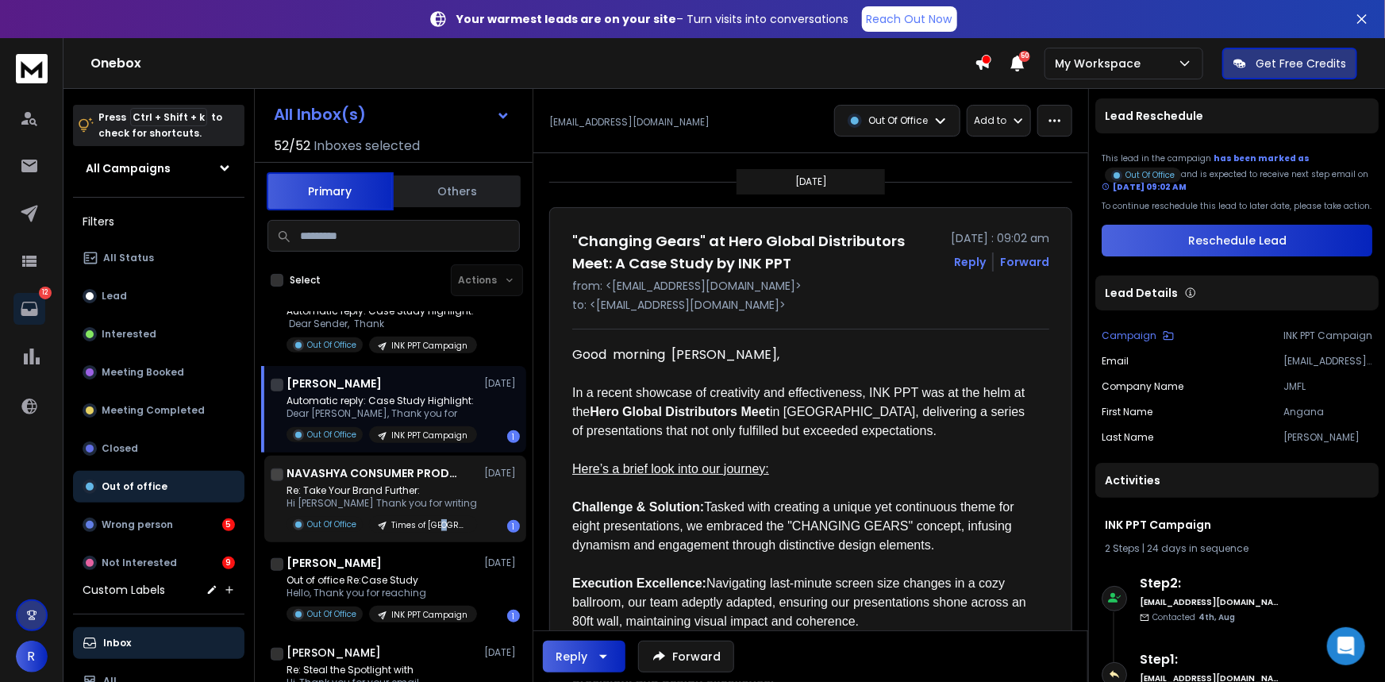
click at [440, 509] on div "Re: Take Your Brand Further: Hi priya Thank you for writing Out Of Office Times…" at bounding box center [381, 508] width 190 height 48
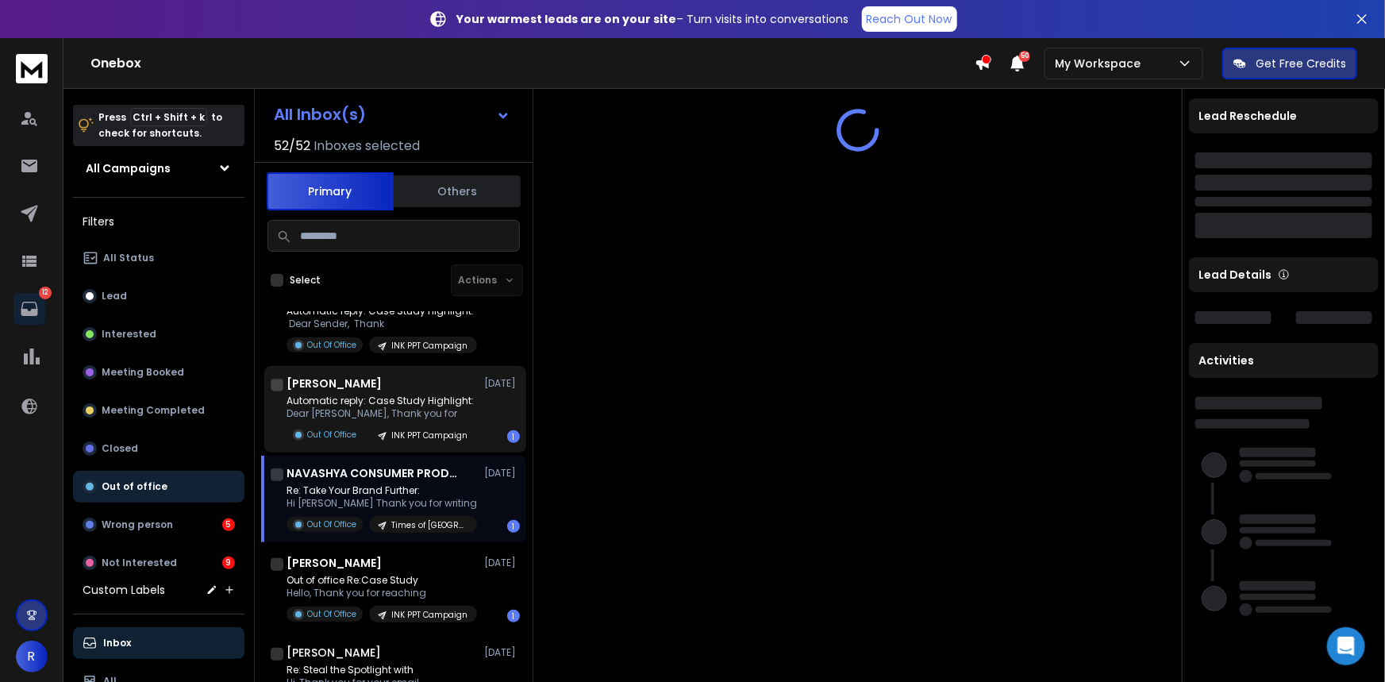
click at [429, 402] on p "Automatic reply: Case Study Highlight:" at bounding box center [381, 400] width 190 height 13
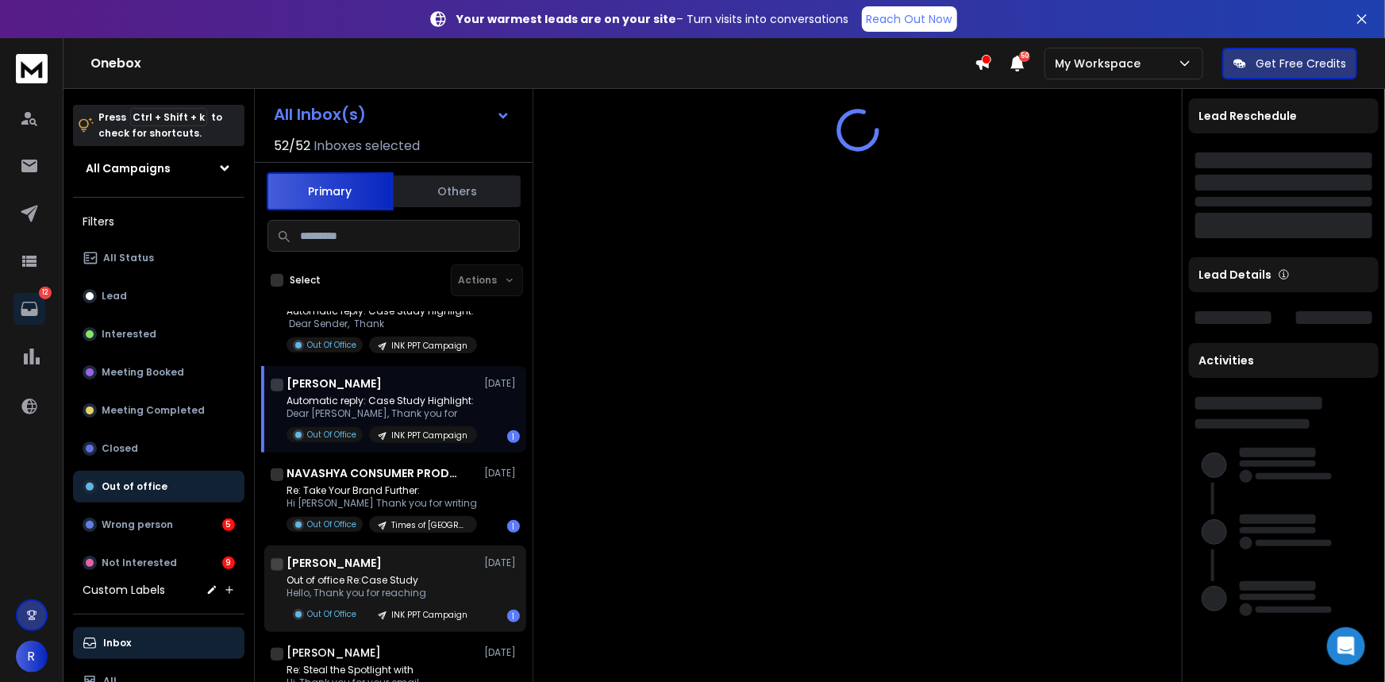
click at [423, 578] on p "Out of office Re:Case Study" at bounding box center [381, 580] width 190 height 13
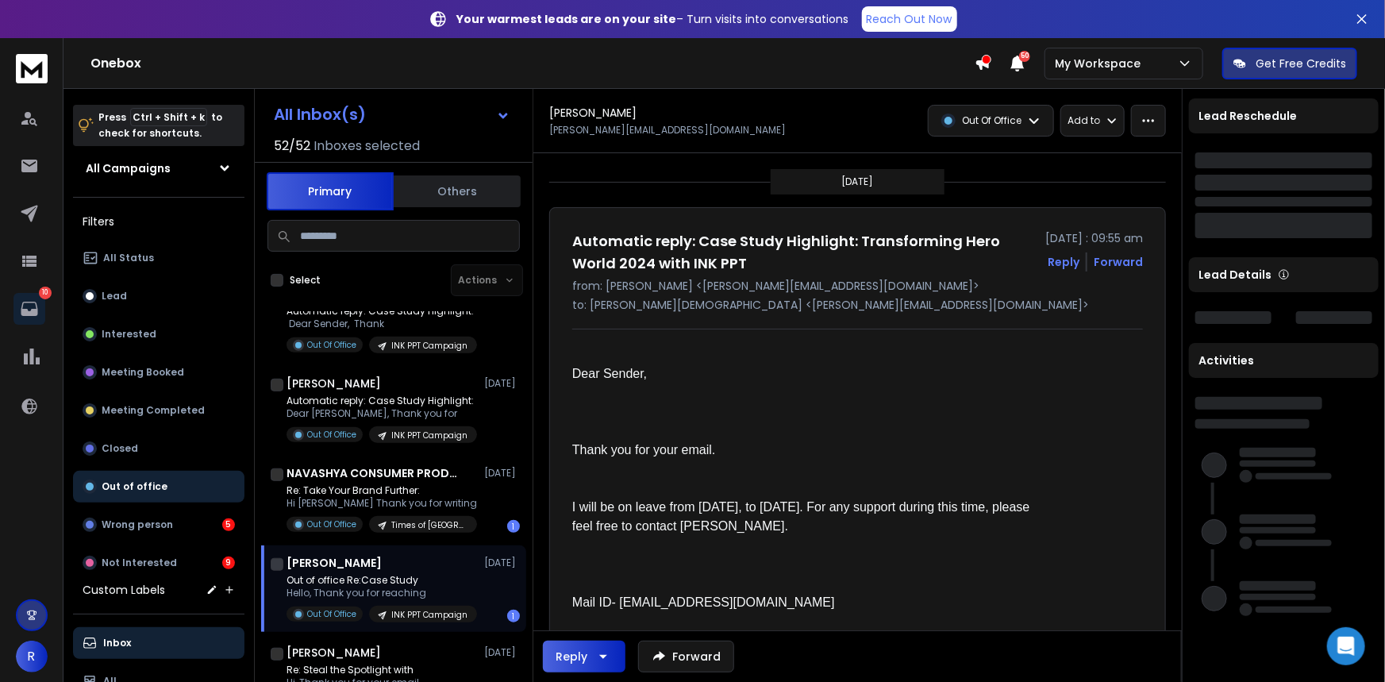
scroll to position [794, 0]
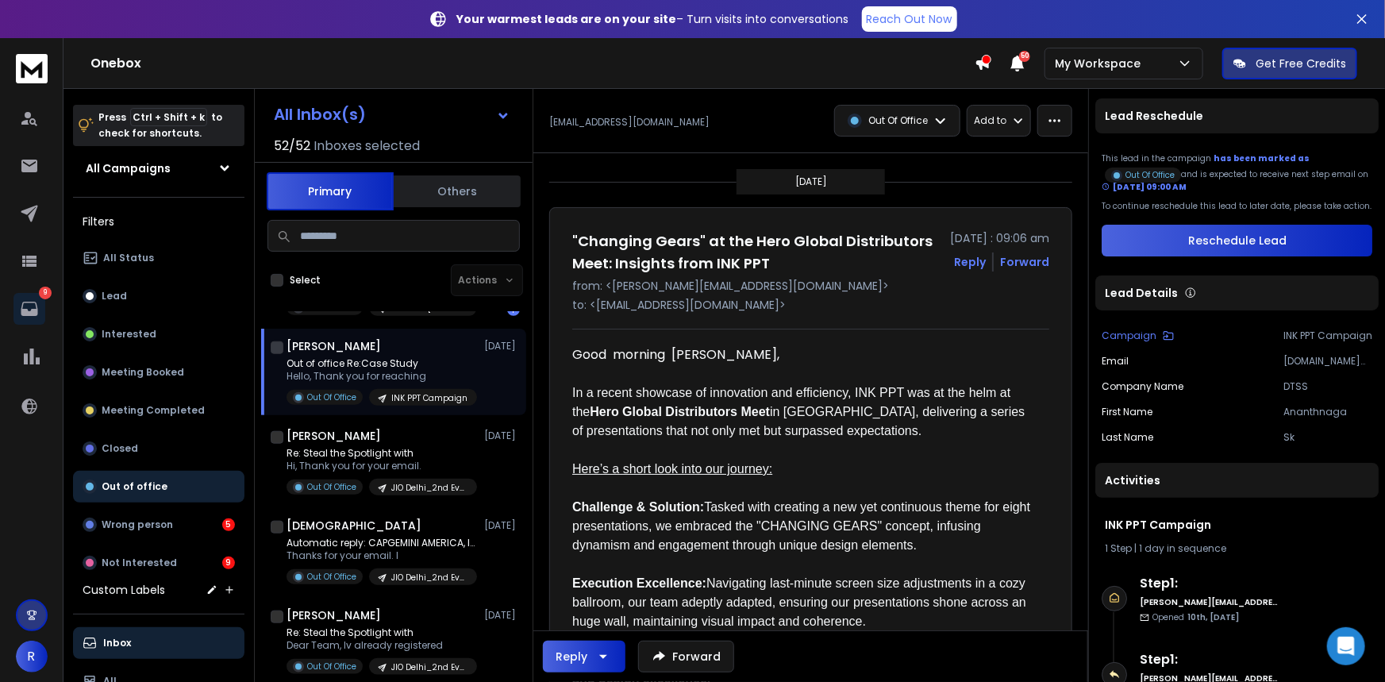
click at [430, 389] on div "INK PPT Campaign" at bounding box center [423, 397] width 108 height 17
click at [190, 563] on button "Not Interested 9" at bounding box center [158, 563] width 171 height 32
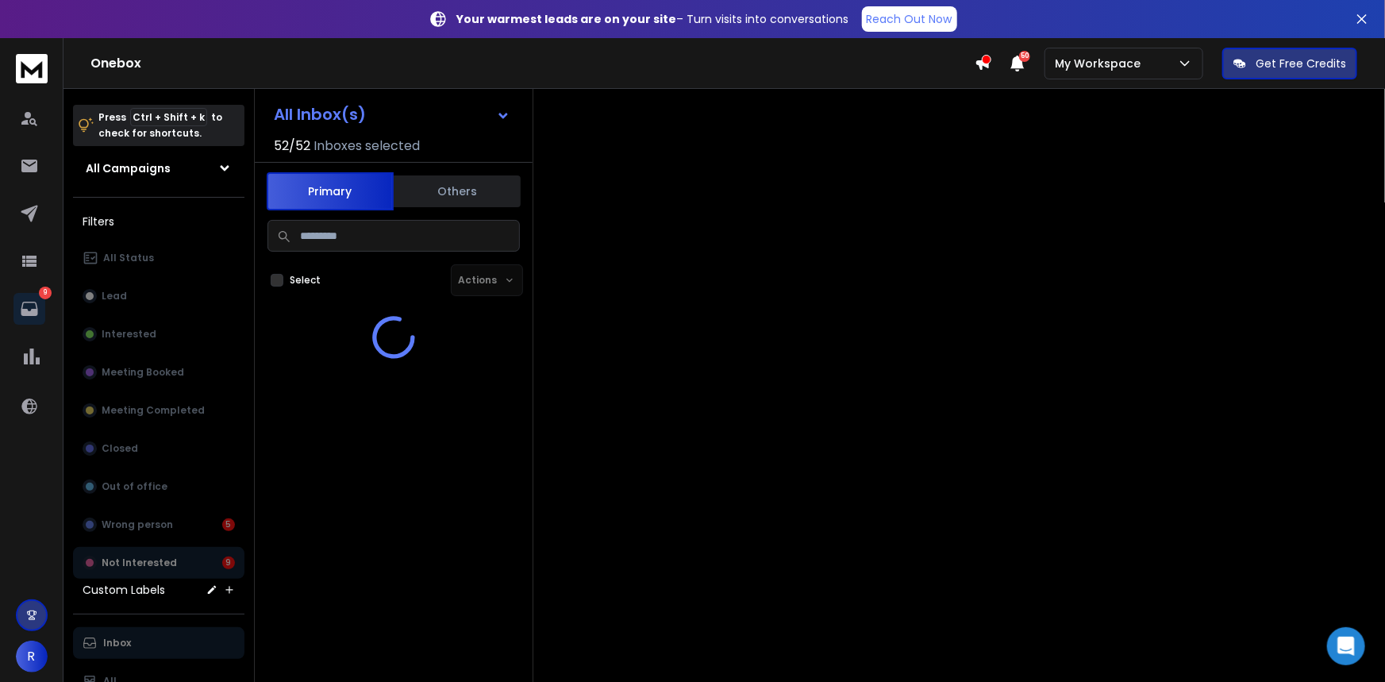
scroll to position [0, 0]
click at [276, 278] on button "SELECT THIS PAGE" at bounding box center [277, 280] width 13 height 13
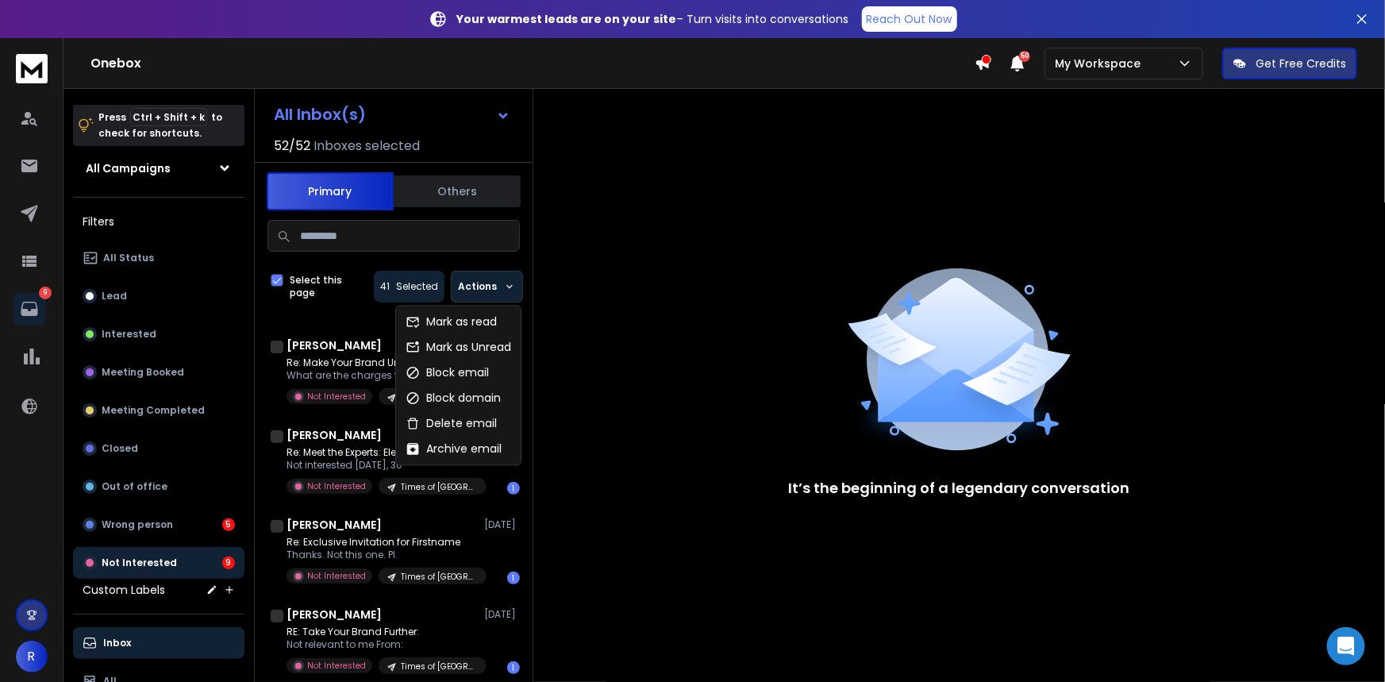
click at [491, 291] on p "Actions" at bounding box center [477, 286] width 39 height 13
click at [484, 325] on div "Mark as read" at bounding box center [451, 322] width 91 height 16
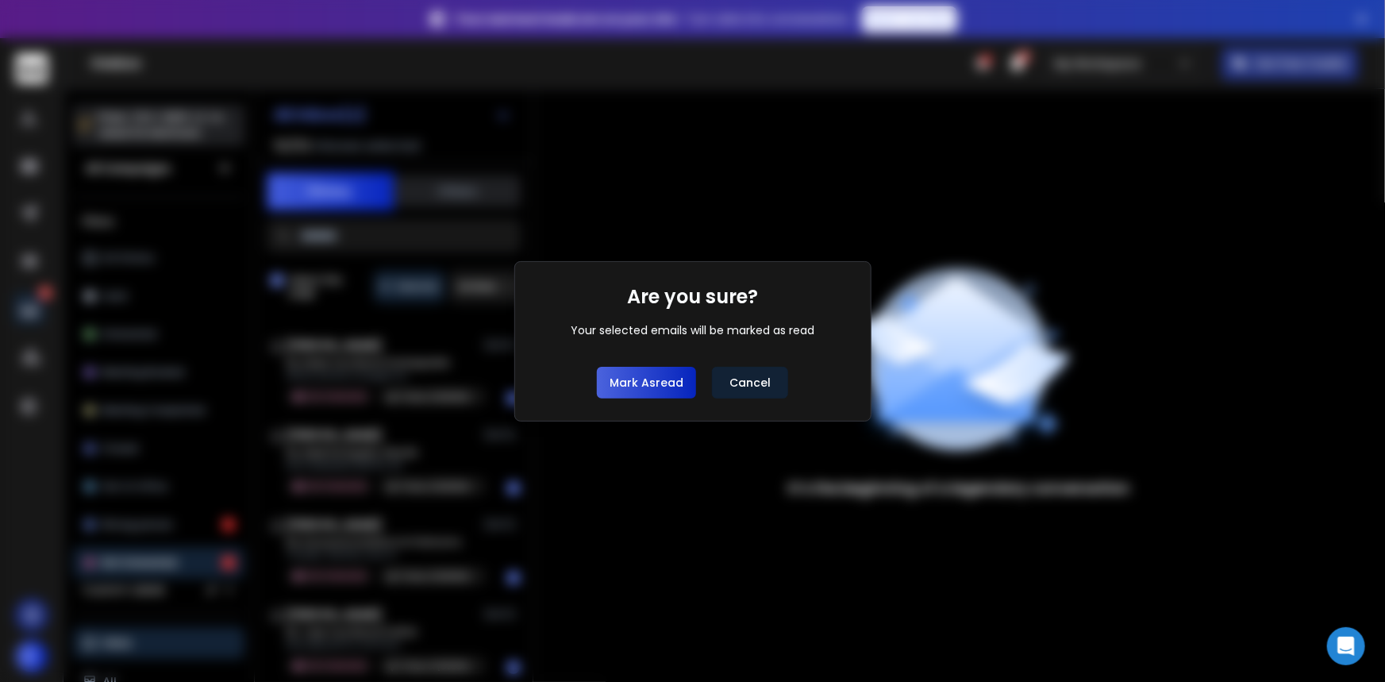
click at [632, 390] on button "Mark as read" at bounding box center [646, 383] width 99 height 32
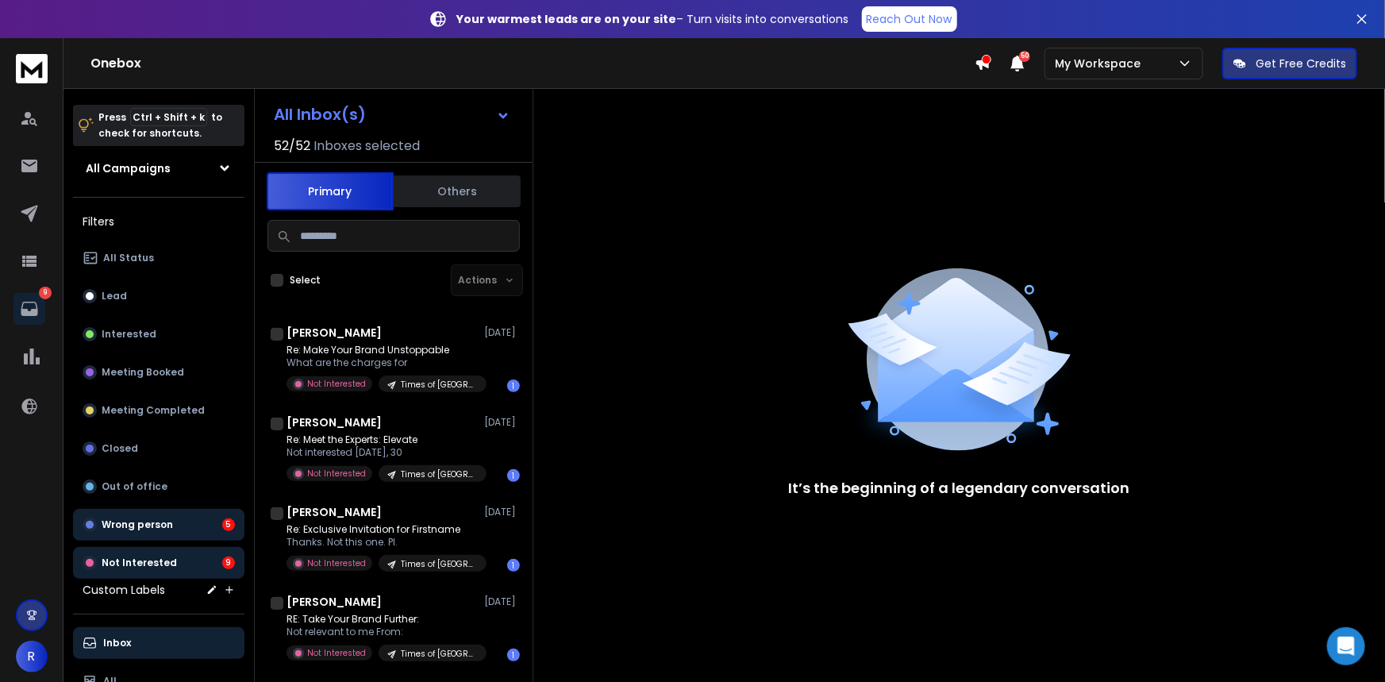
click at [190, 523] on button "Wrong person 5" at bounding box center [158, 525] width 171 height 32
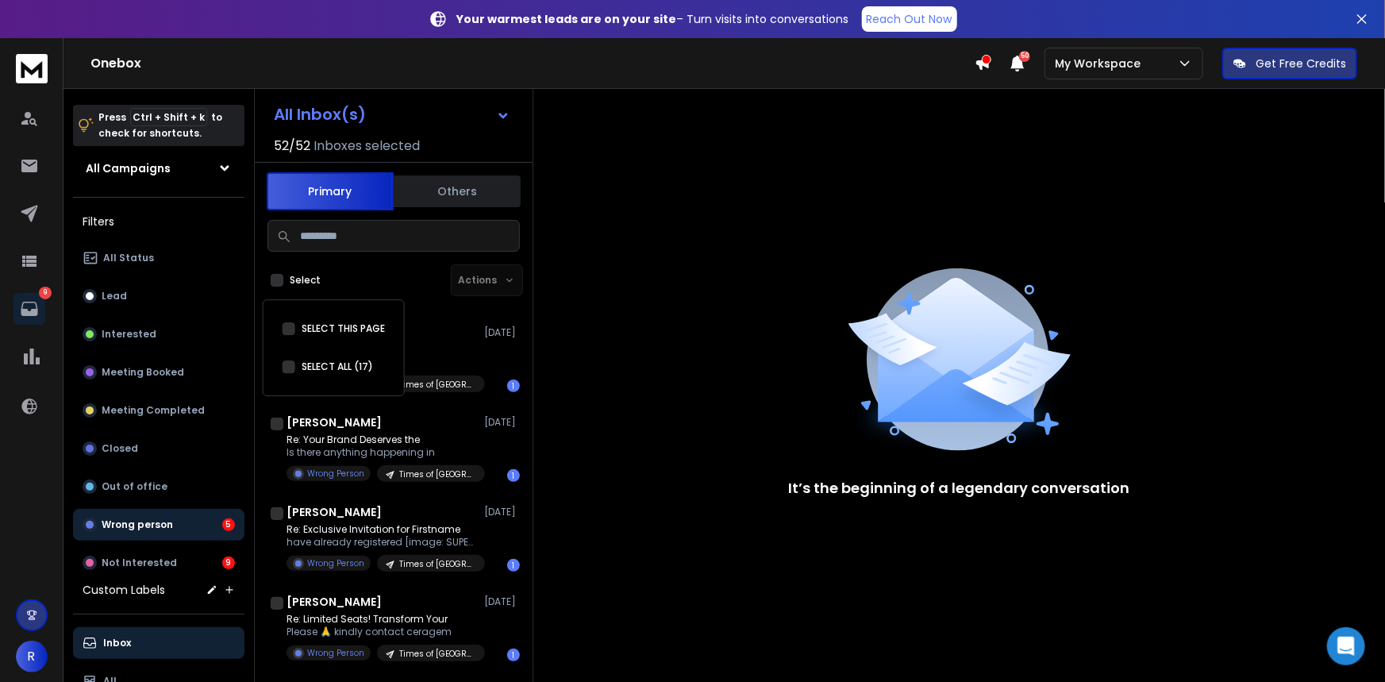
click at [280, 278] on button "SELECT THIS PAGE" at bounding box center [277, 280] width 13 height 13
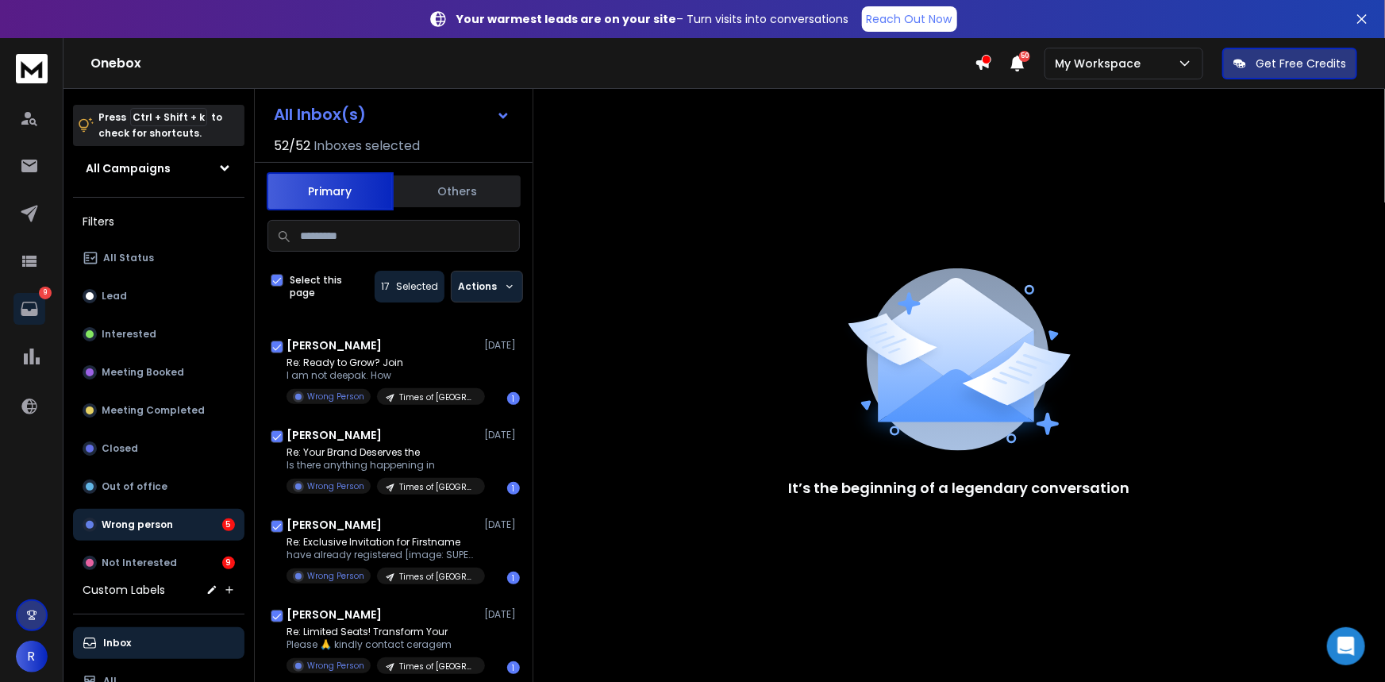
click at [484, 292] on button "Actions" at bounding box center [487, 287] width 72 height 32
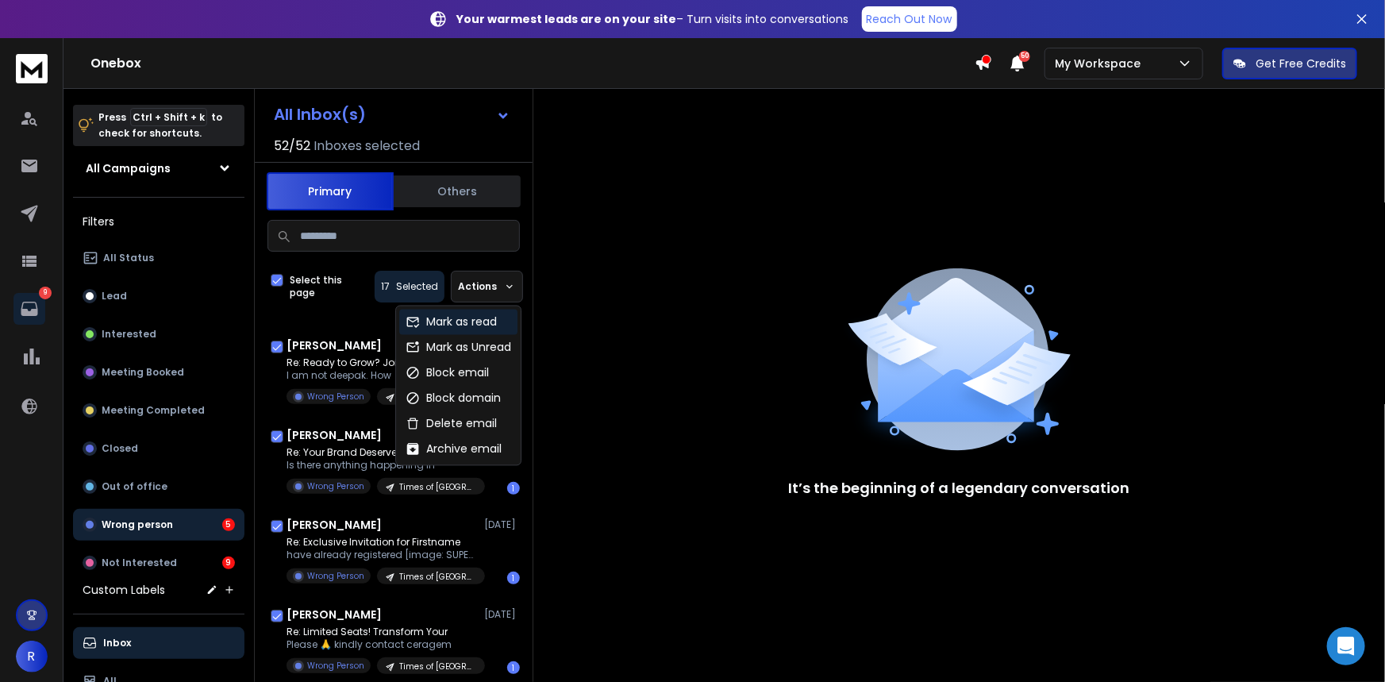
click at [476, 323] on div "Mark as read" at bounding box center [451, 322] width 91 height 16
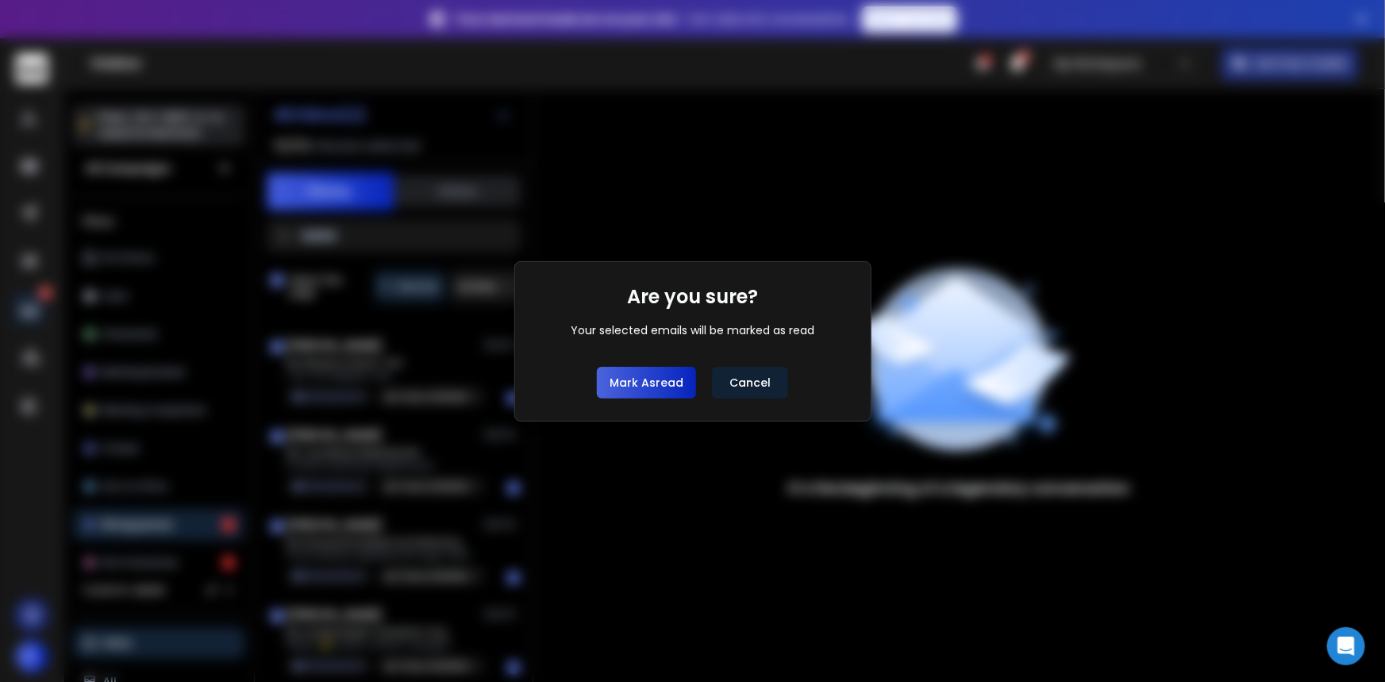
click at [663, 385] on p "Mark as read" at bounding box center [646, 383] width 74 height 16
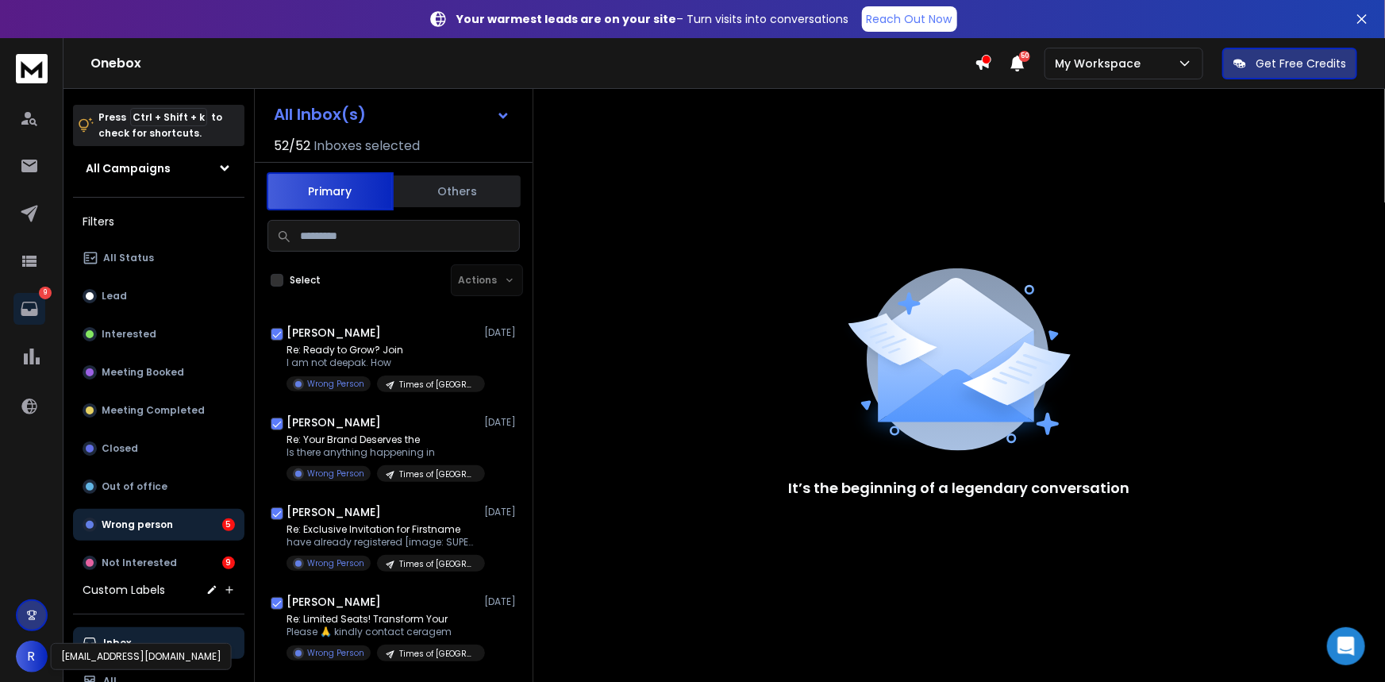
click at [29, 662] on span "R" at bounding box center [32, 656] width 32 height 32
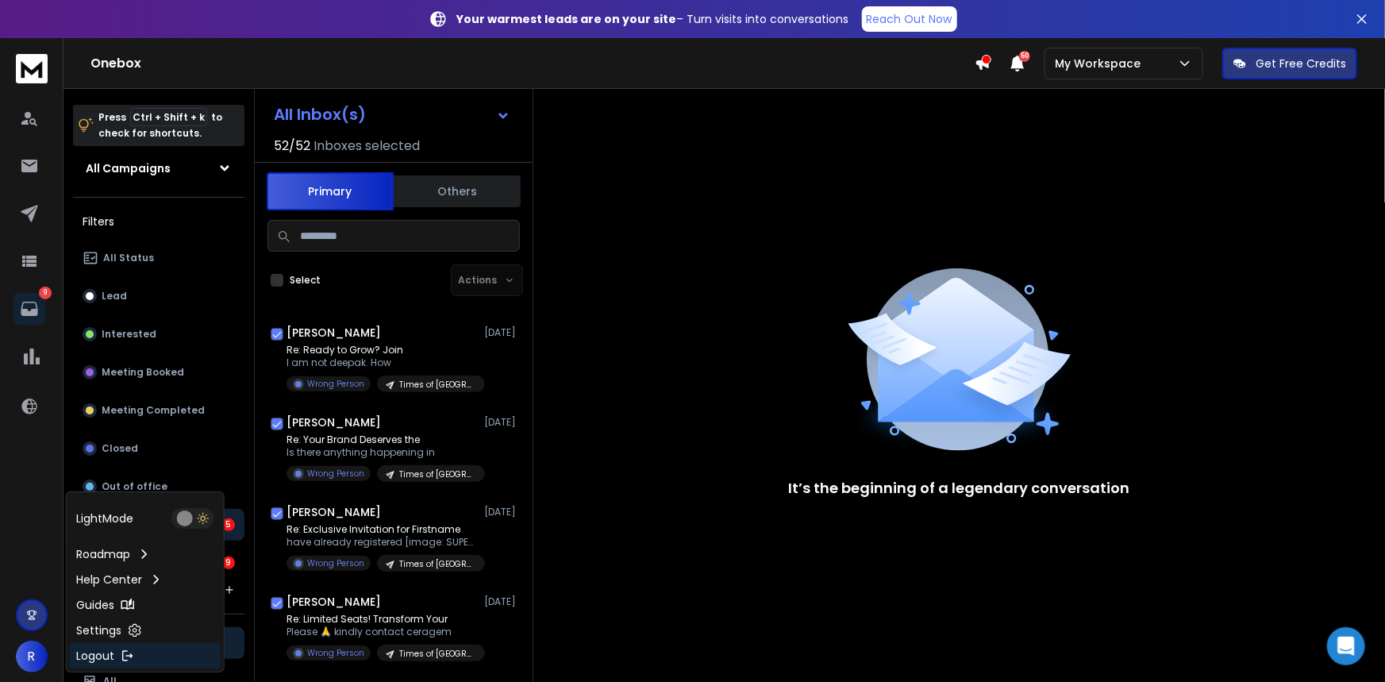
click at [117, 648] on div "Logout" at bounding box center [145, 655] width 151 height 25
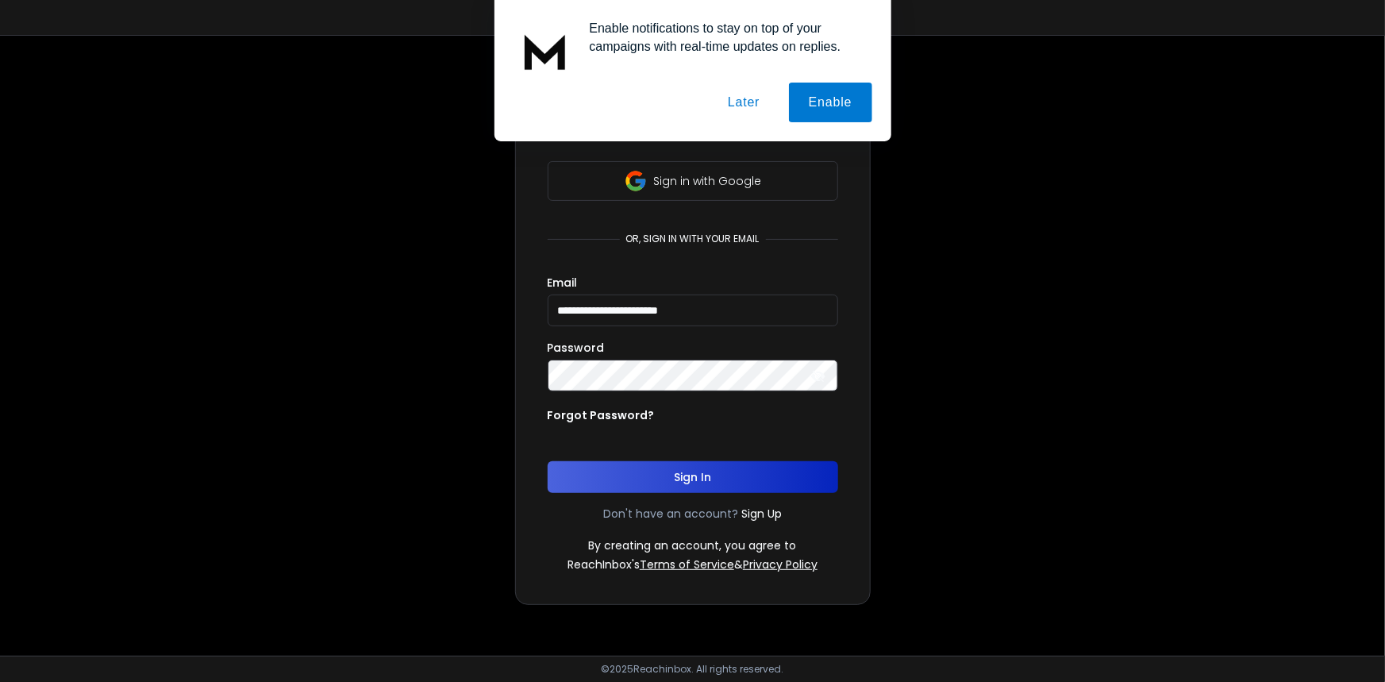
click at [742, 302] on input "**********" at bounding box center [693, 310] width 290 height 32
type input "**********"
click at [676, 487] on button "Sign In" at bounding box center [693, 477] width 290 height 32
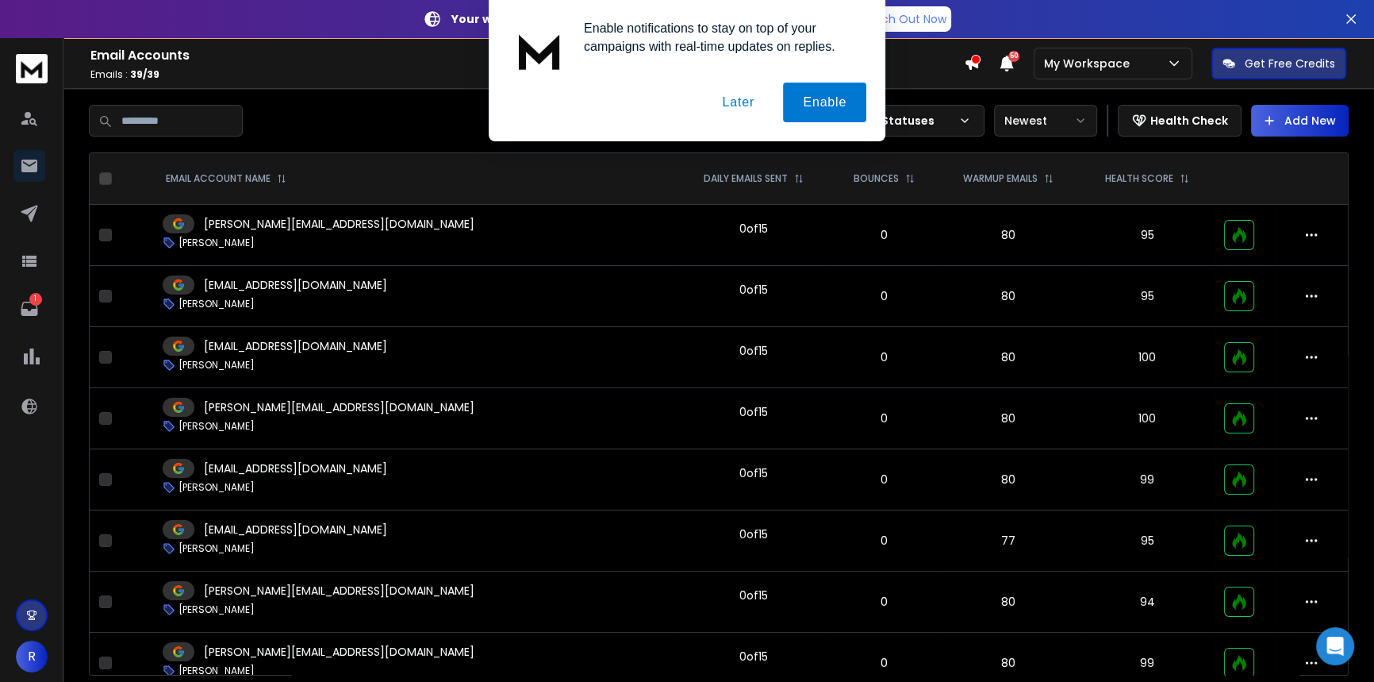
click at [737, 102] on button "Later" at bounding box center [737, 103] width 71 height 40
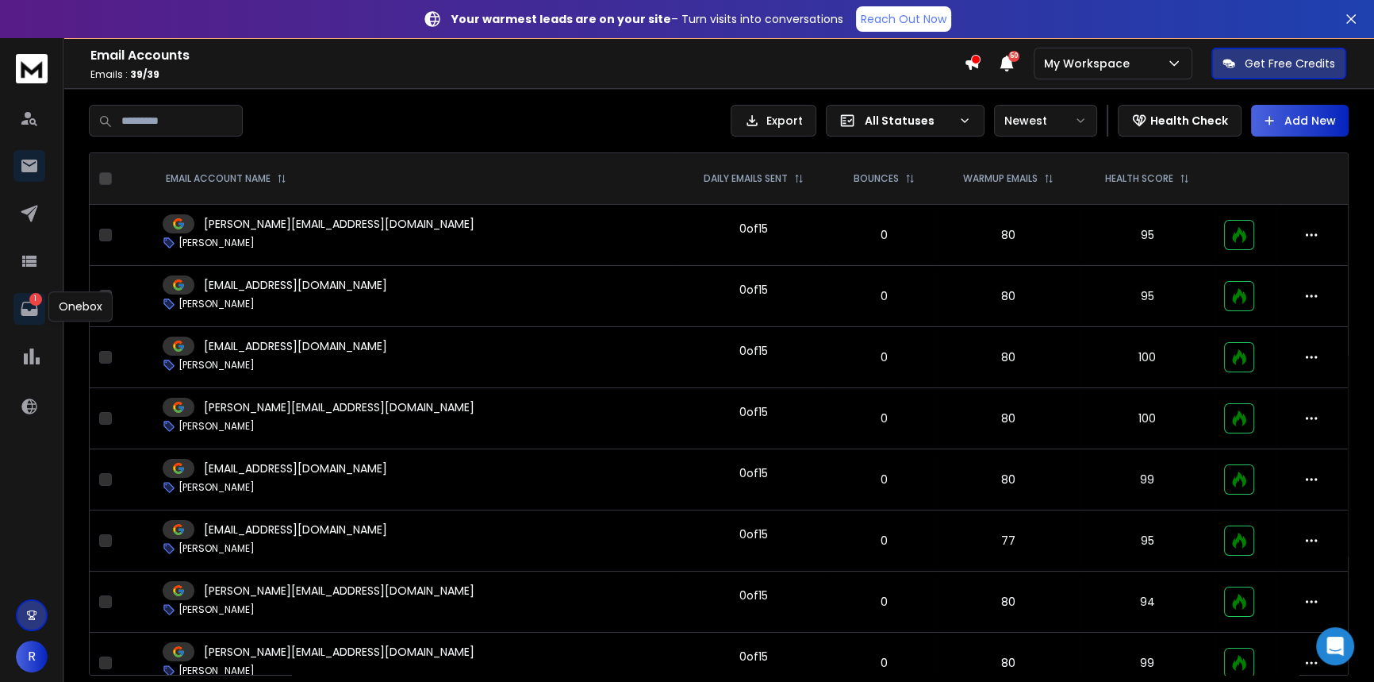
click at [26, 312] on icon at bounding box center [29, 309] width 17 height 14
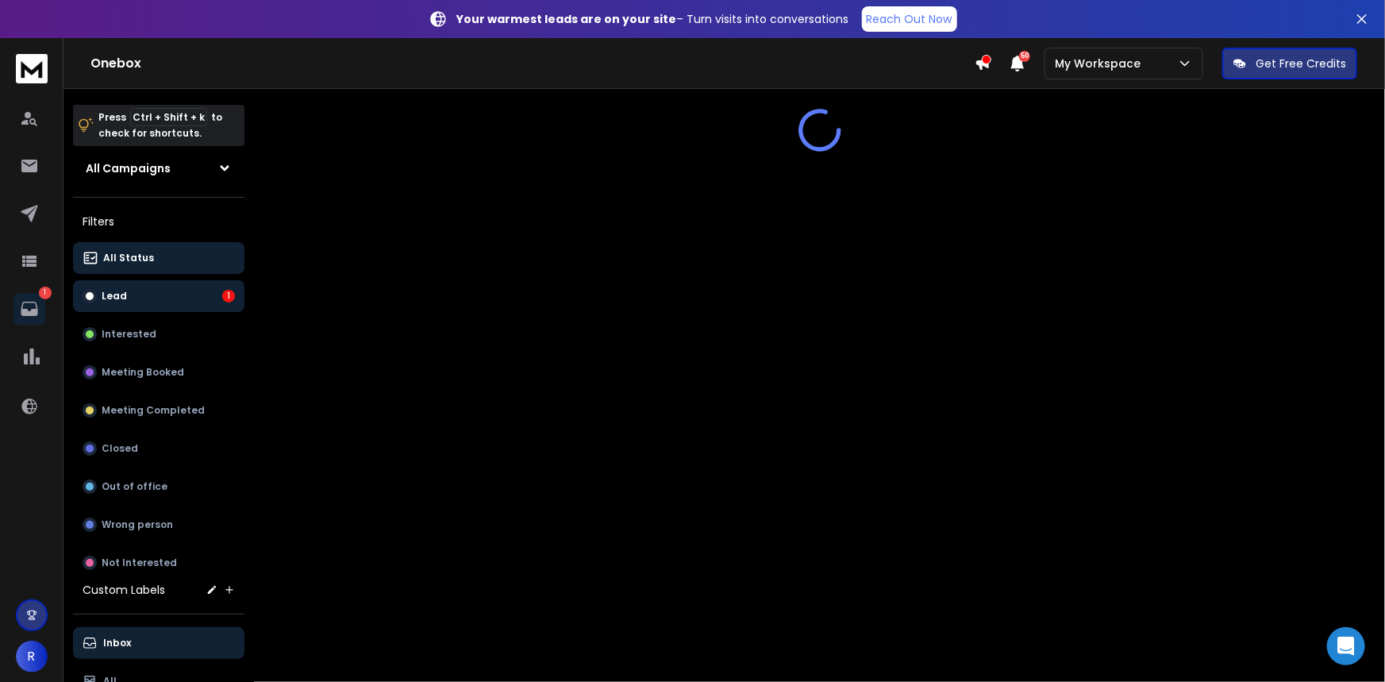
click at [173, 302] on button "Lead 1" at bounding box center [158, 296] width 171 height 32
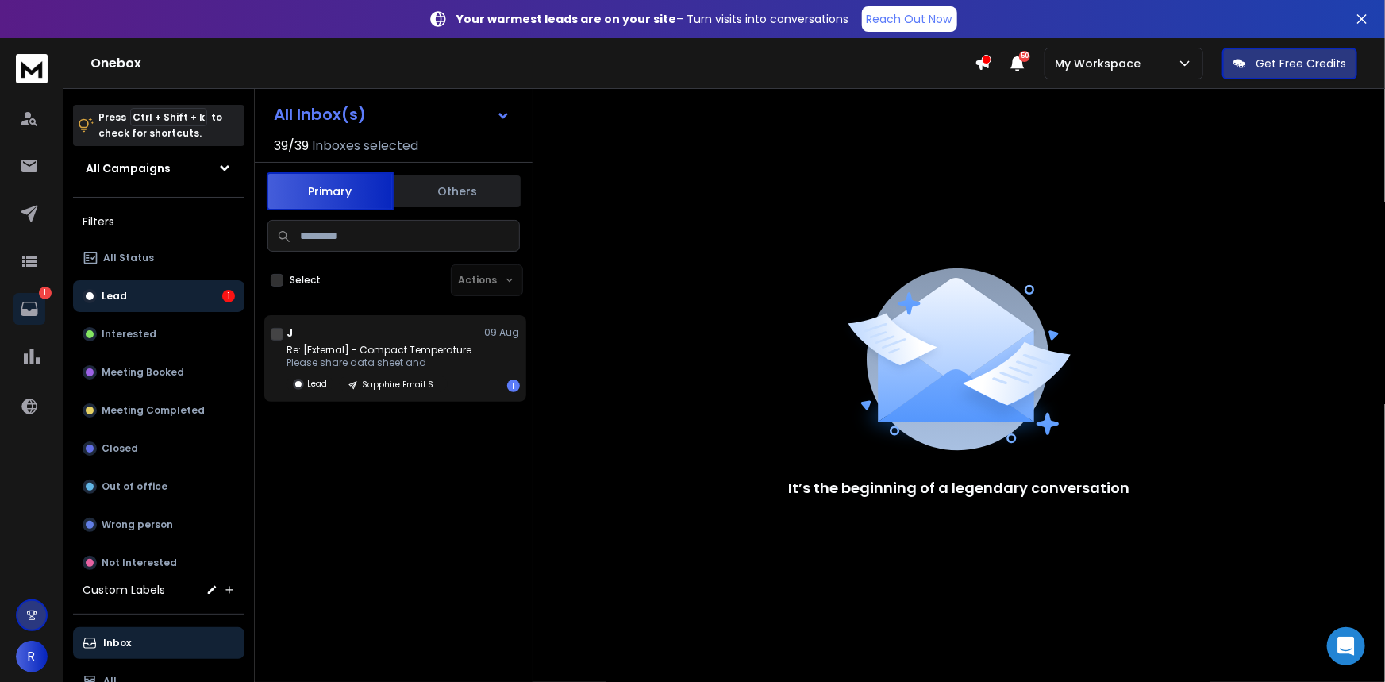
click at [440, 360] on p "Please share data sheet and" at bounding box center [378, 362] width 185 height 13
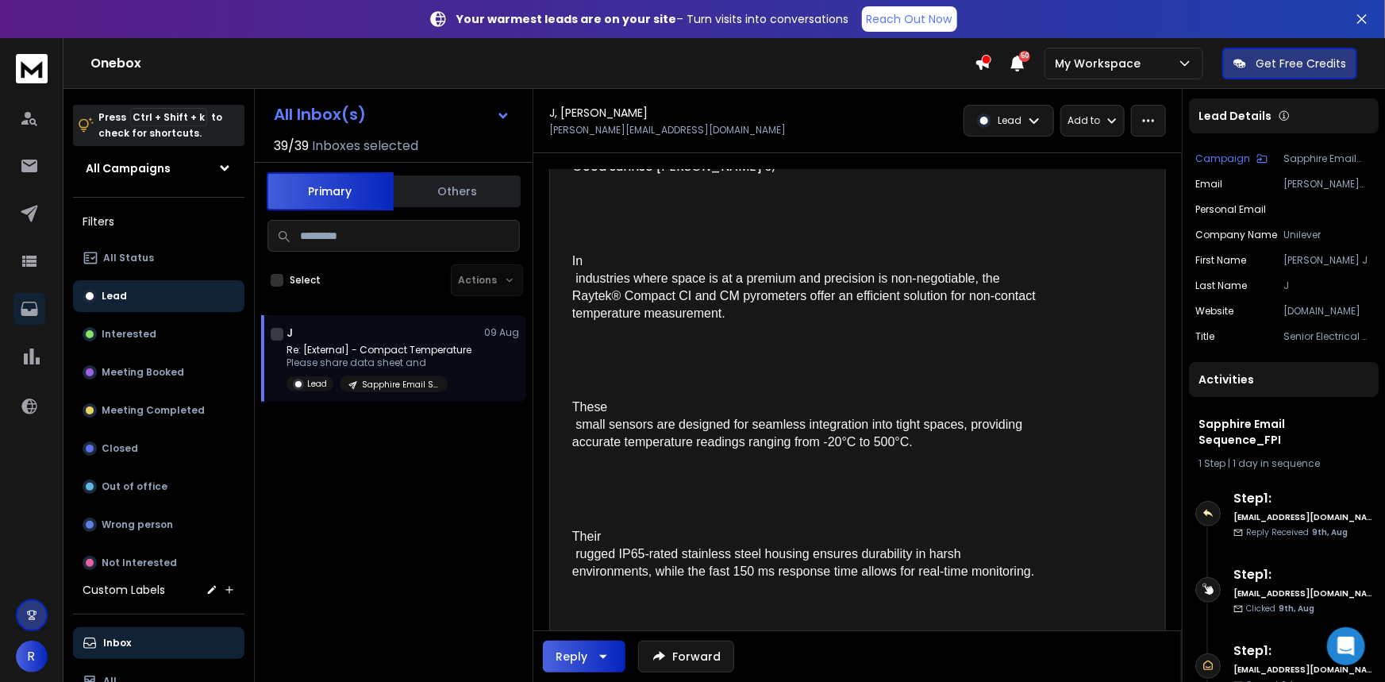
scroll to position [505, 0]
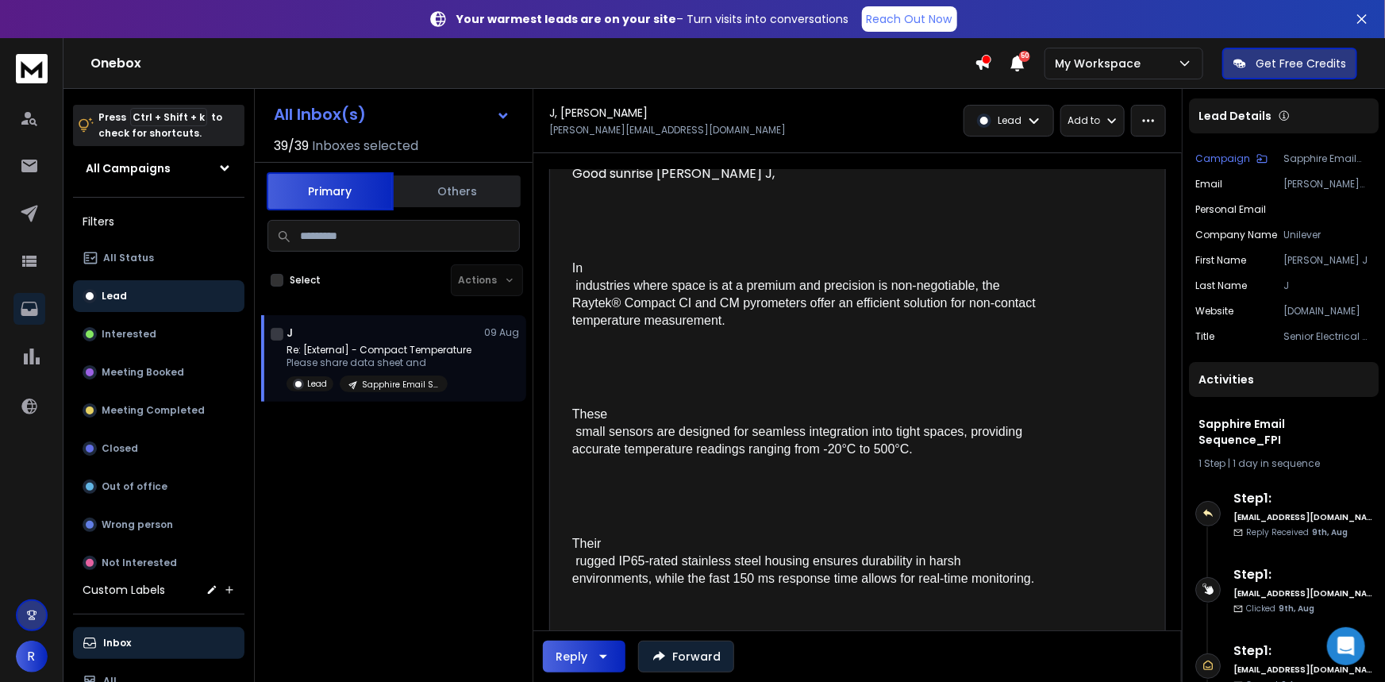
click at [685, 663] on button "Forward" at bounding box center [686, 656] width 96 height 32
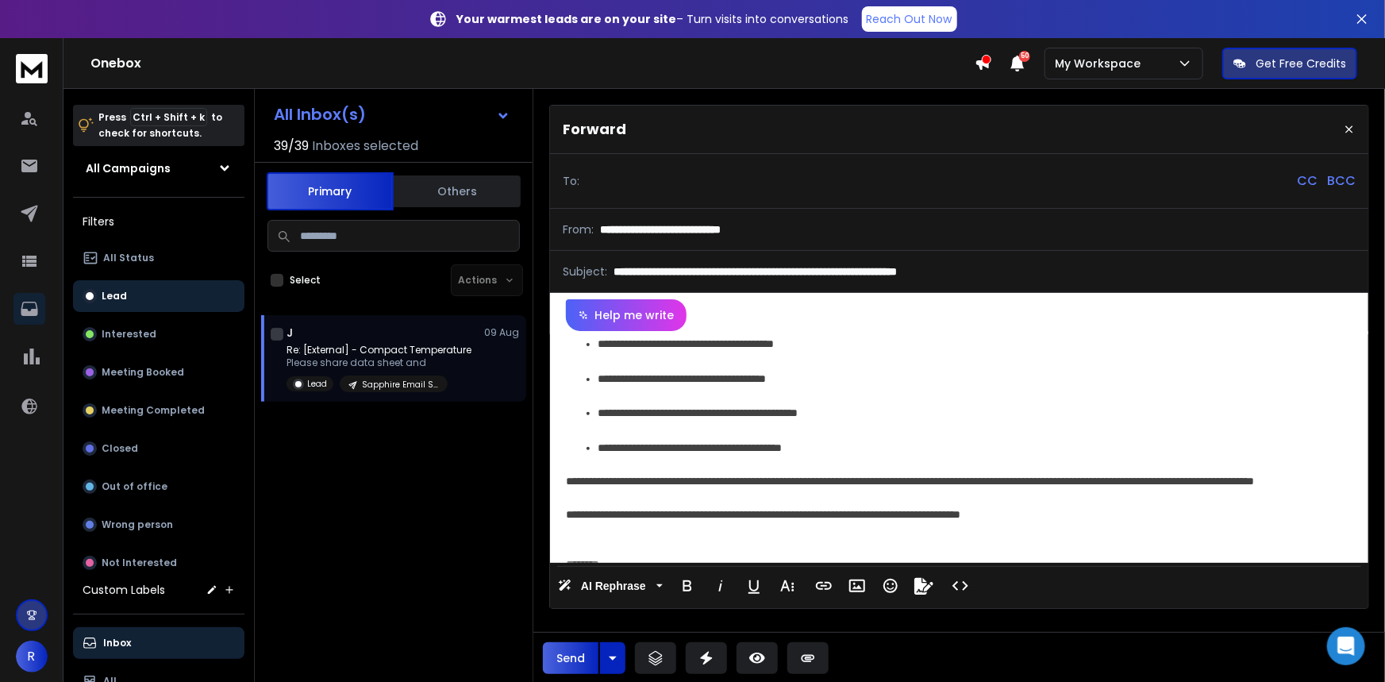
click at [613, 181] on input at bounding box center [641, 181] width 111 height 29
type input "**********"
click at [570, 663] on button "Send" at bounding box center [571, 658] width 56 height 32
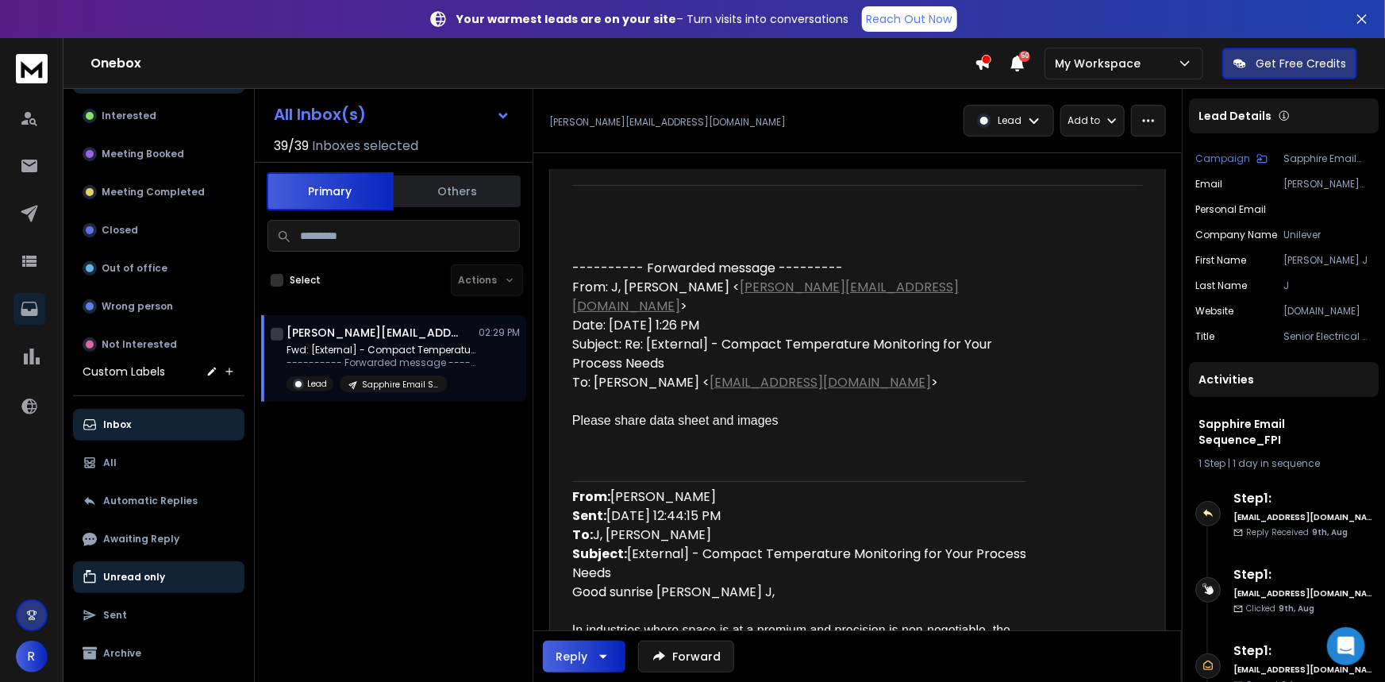
scroll to position [229, 0]
drag, startPoint x: 673, startPoint y: 398, endPoint x: 778, endPoint y: 402, distance: 105.6
click at [778, 411] on div "Please share data sheet and images" at bounding box center [803, 420] width 463 height 19
drag, startPoint x: 1331, startPoint y: 334, endPoint x: 1359, endPoint y: 335, distance: 27.8
click at [1359, 335] on p "Senior Electrical & Instrumentation Executive" at bounding box center [1327, 336] width 89 height 13
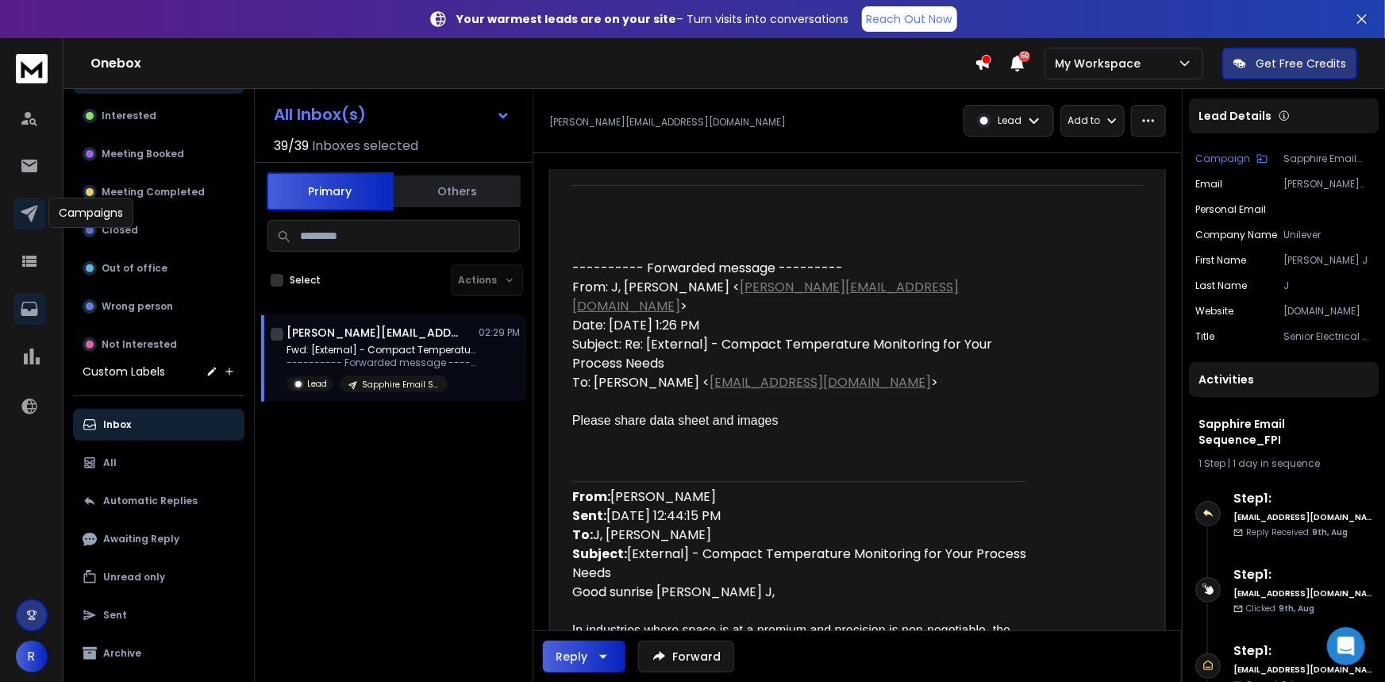
click at [23, 220] on icon at bounding box center [29, 213] width 19 height 19
